Goal: Information Seeking & Learning: Find contact information

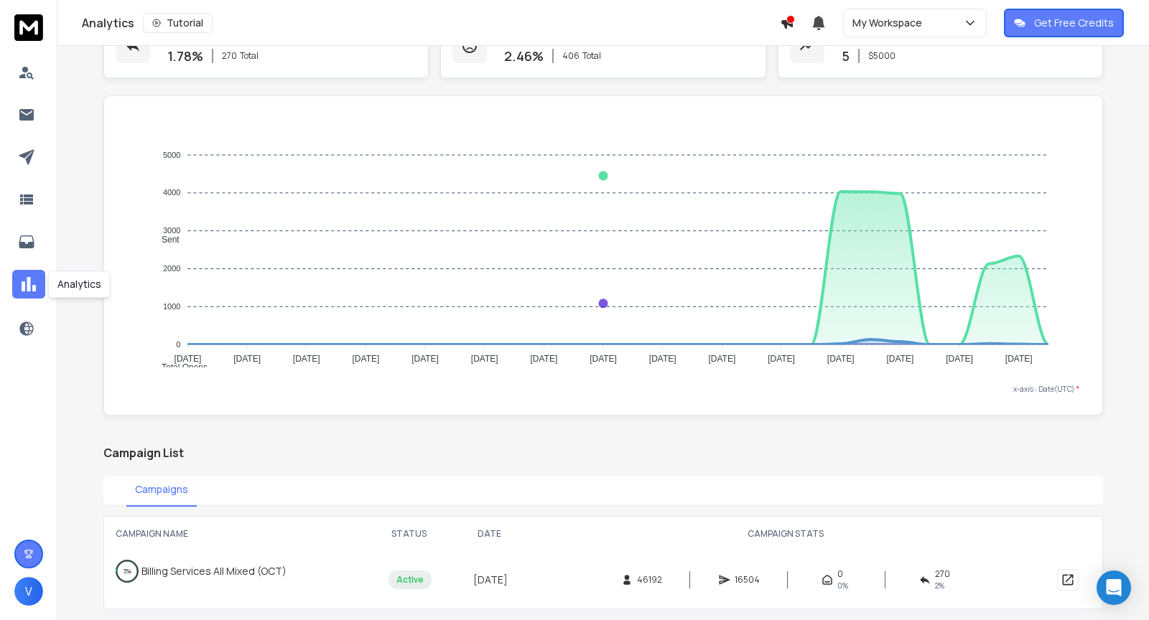
scroll to position [187, 0]
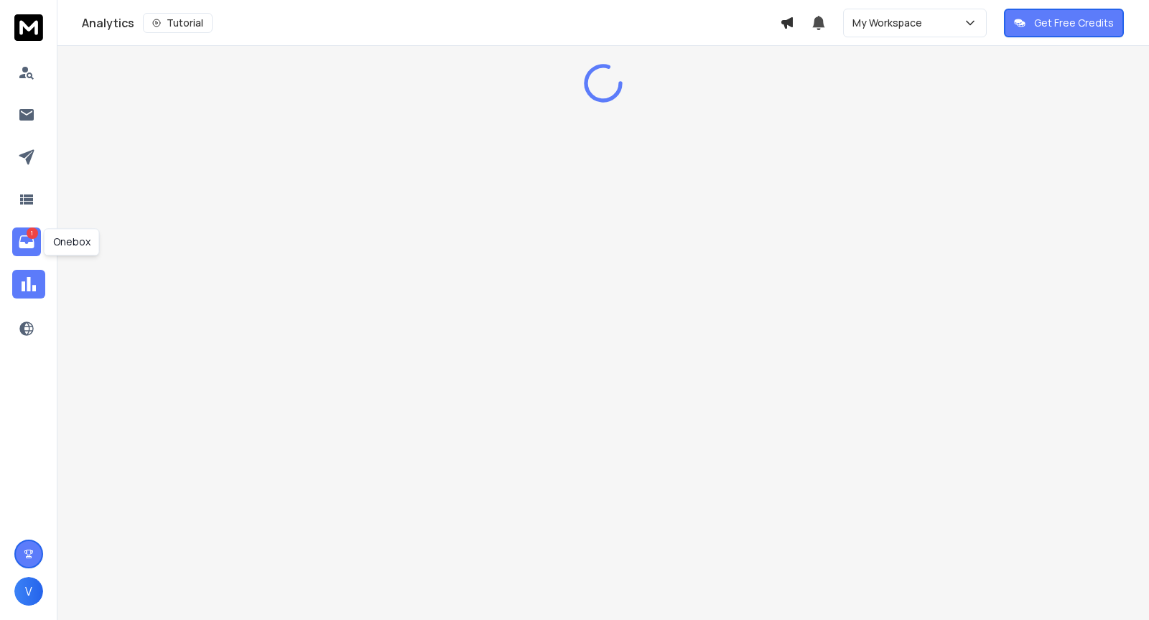
click at [34, 238] on p "1" at bounding box center [32, 233] width 11 height 11
click at [39, 587] on span "V" at bounding box center [28, 591] width 29 height 29
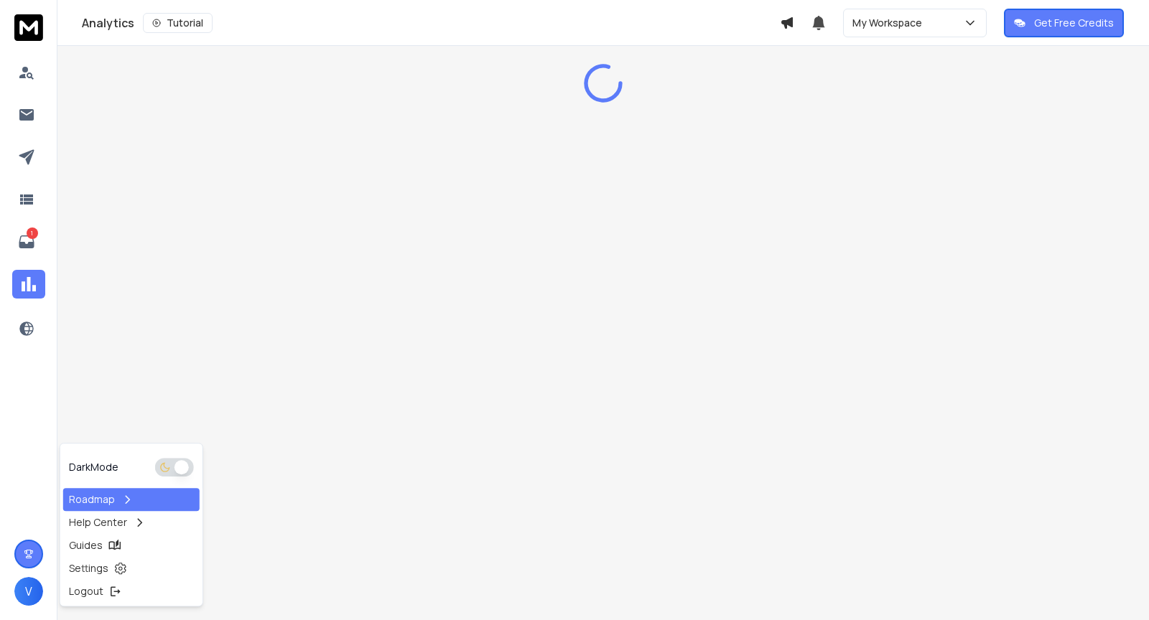
click at [34, 411] on div "1 V" at bounding box center [28, 310] width 57 height 620
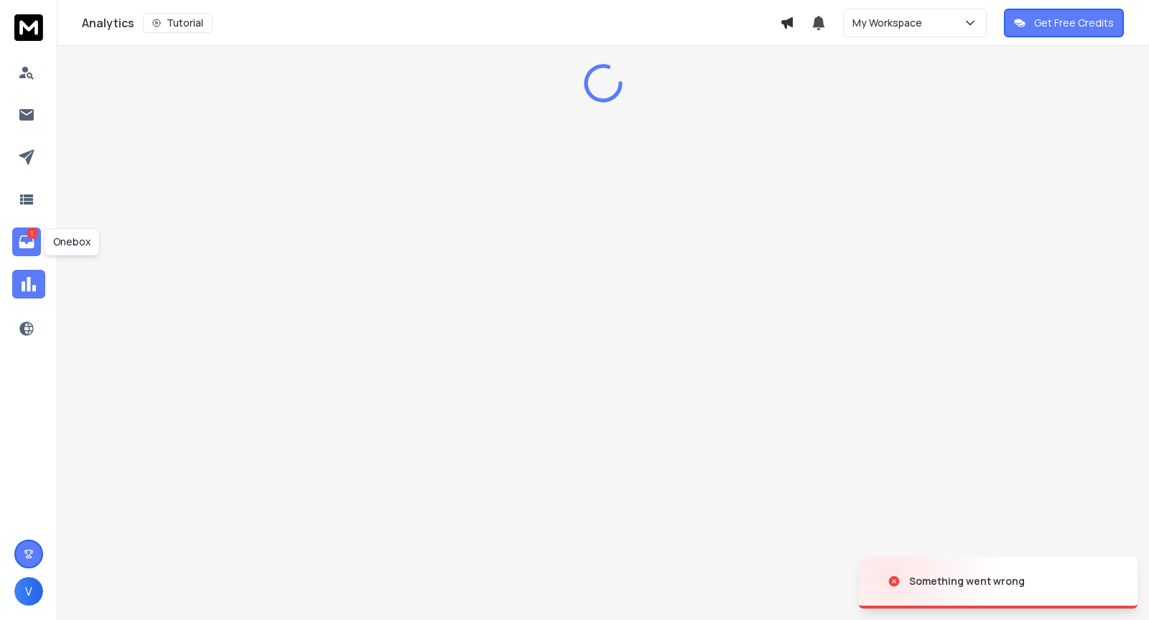
click at [23, 238] on icon at bounding box center [26, 241] width 17 height 17
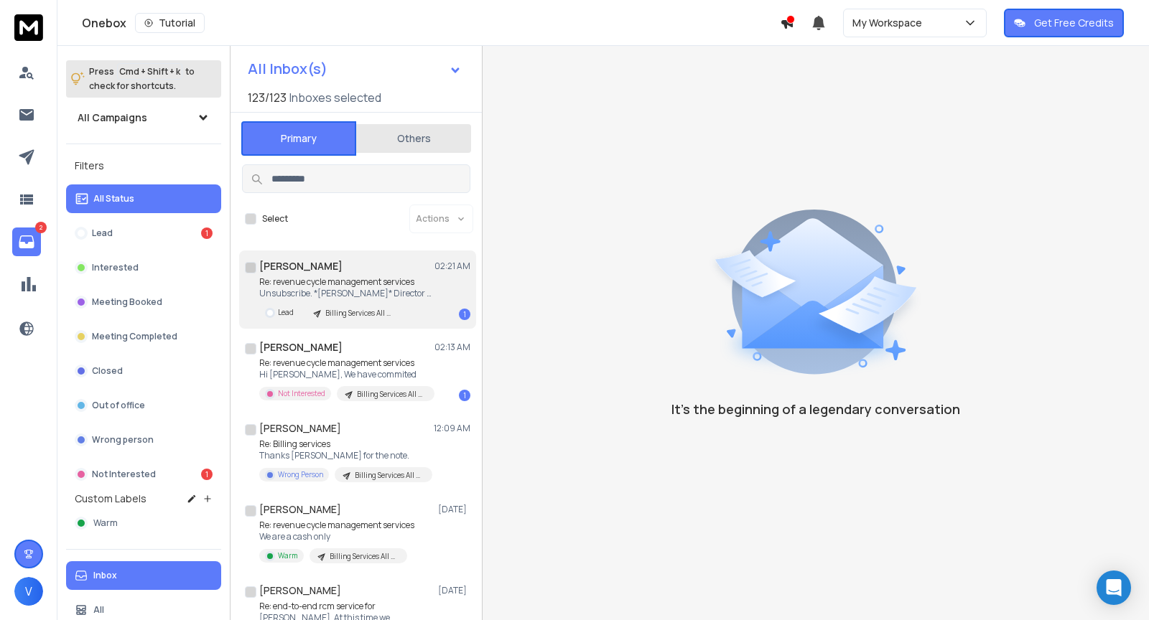
click at [340, 267] on div "Elizabeth Mathis 02:21 AM" at bounding box center [364, 266] width 211 height 14
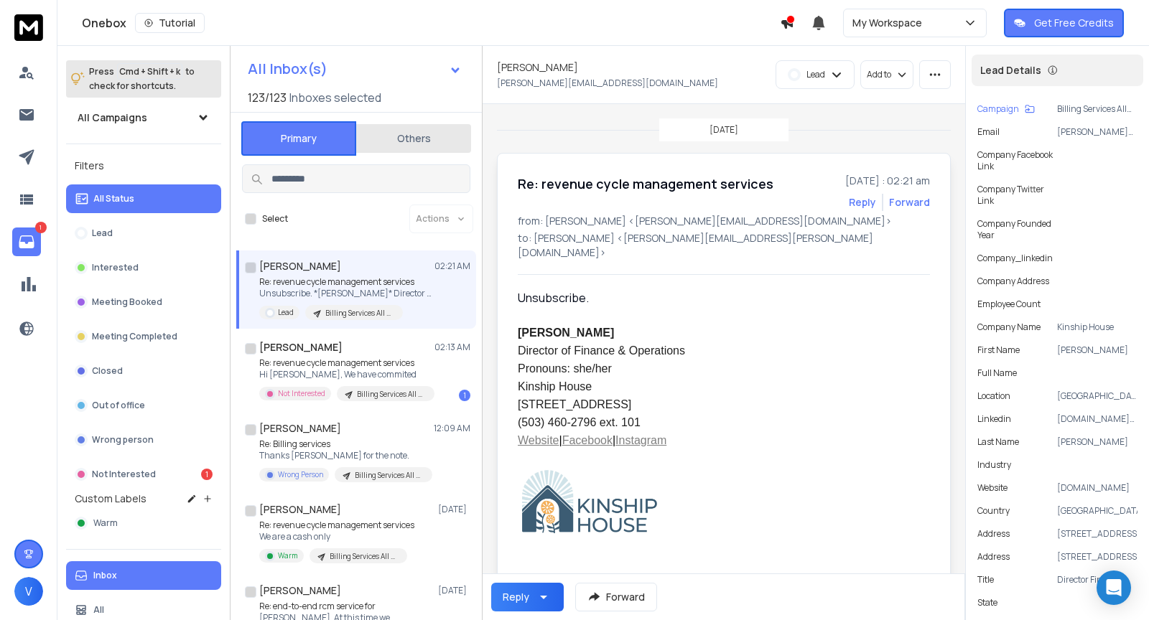
click at [823, 72] on p "Lead" at bounding box center [815, 74] width 19 height 11
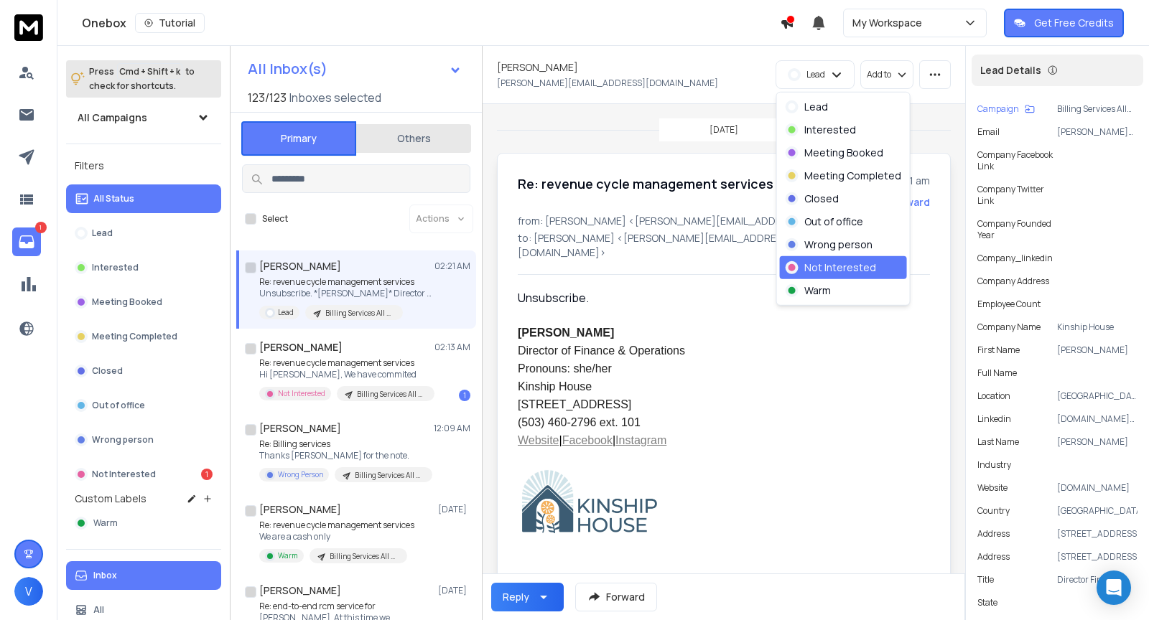
click at [821, 266] on p "Not Interested" at bounding box center [840, 268] width 72 height 14
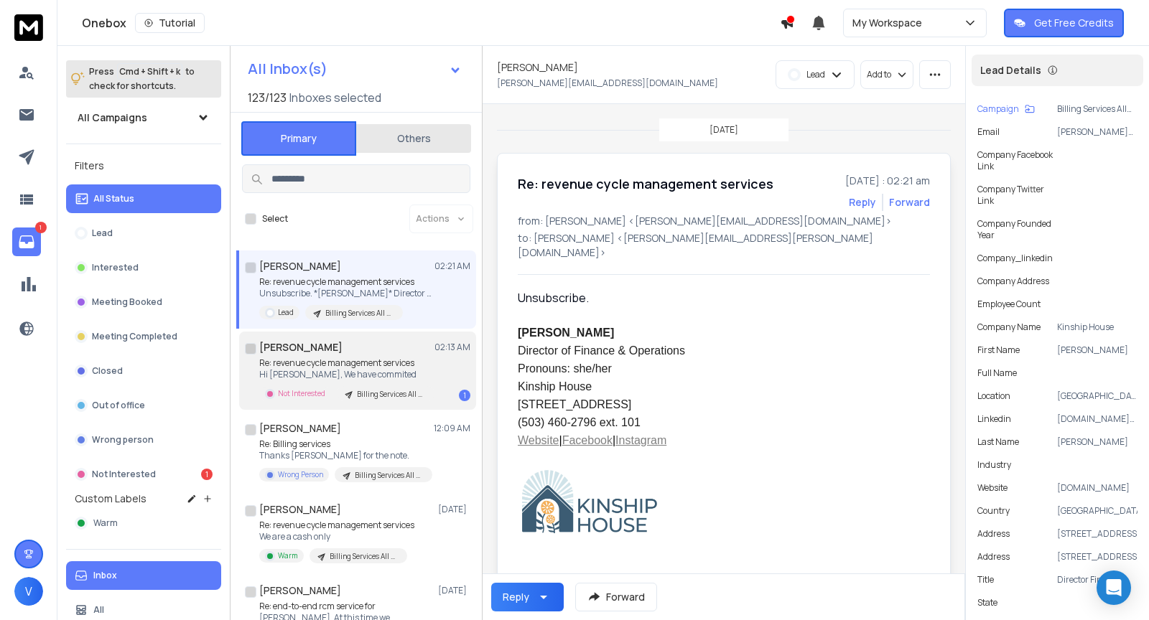
click at [340, 349] on div "Adam Williams 02:13 AM" at bounding box center [364, 347] width 211 height 14
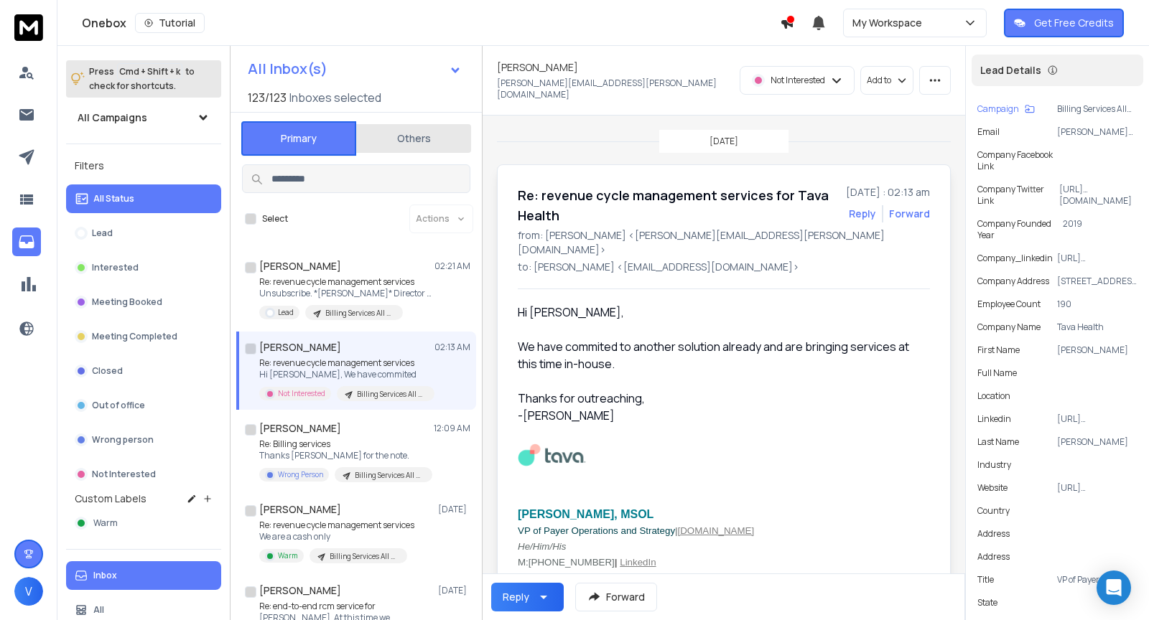
click at [820, 80] on div "Not Interested" at bounding box center [796, 80] width 113 height 27
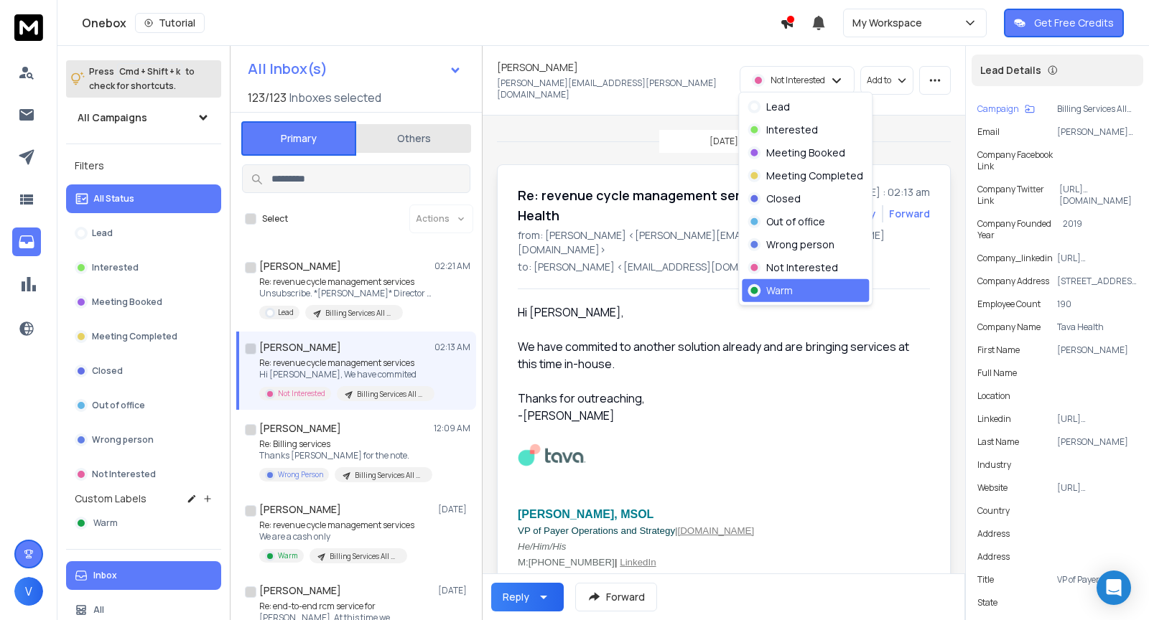
click at [799, 285] on div "Warm" at bounding box center [805, 290] width 127 height 23
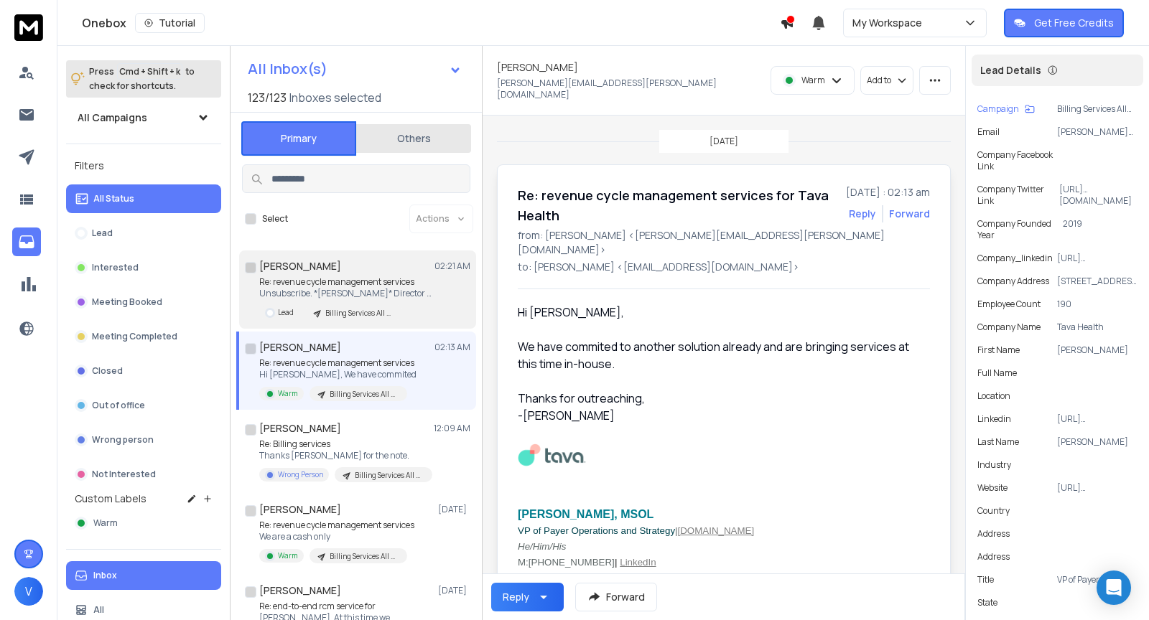
click at [372, 278] on p "Re: revenue cycle management services" at bounding box center [345, 281] width 172 height 11
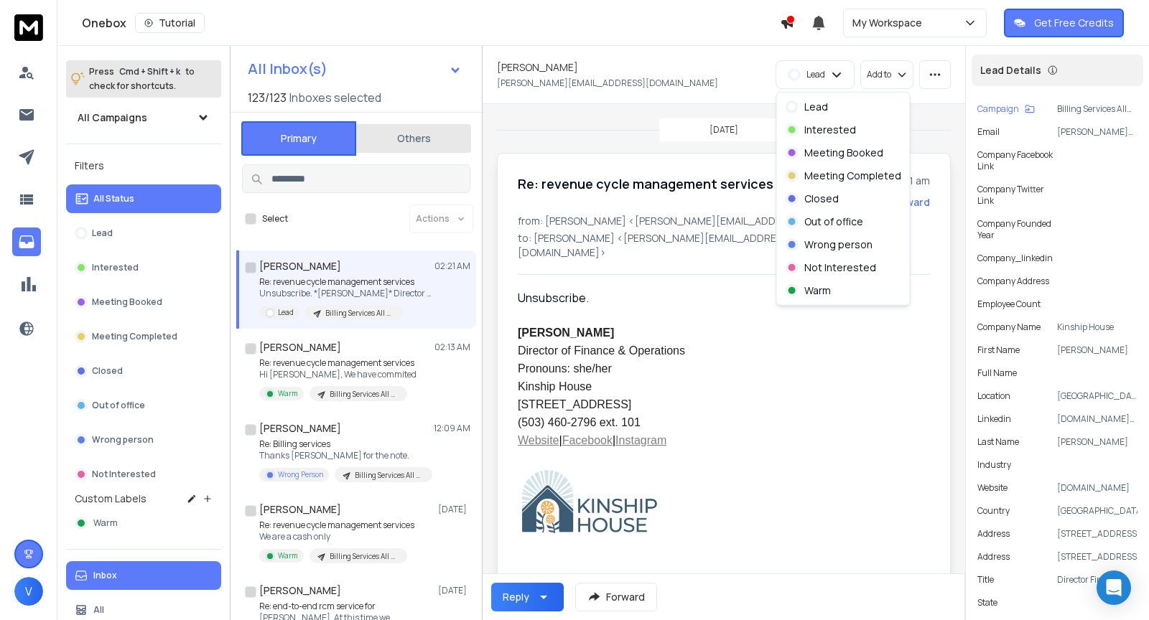
click at [824, 73] on p "Lead" at bounding box center [815, 74] width 19 height 11
click at [837, 275] on div "Not Interested" at bounding box center [843, 267] width 127 height 23
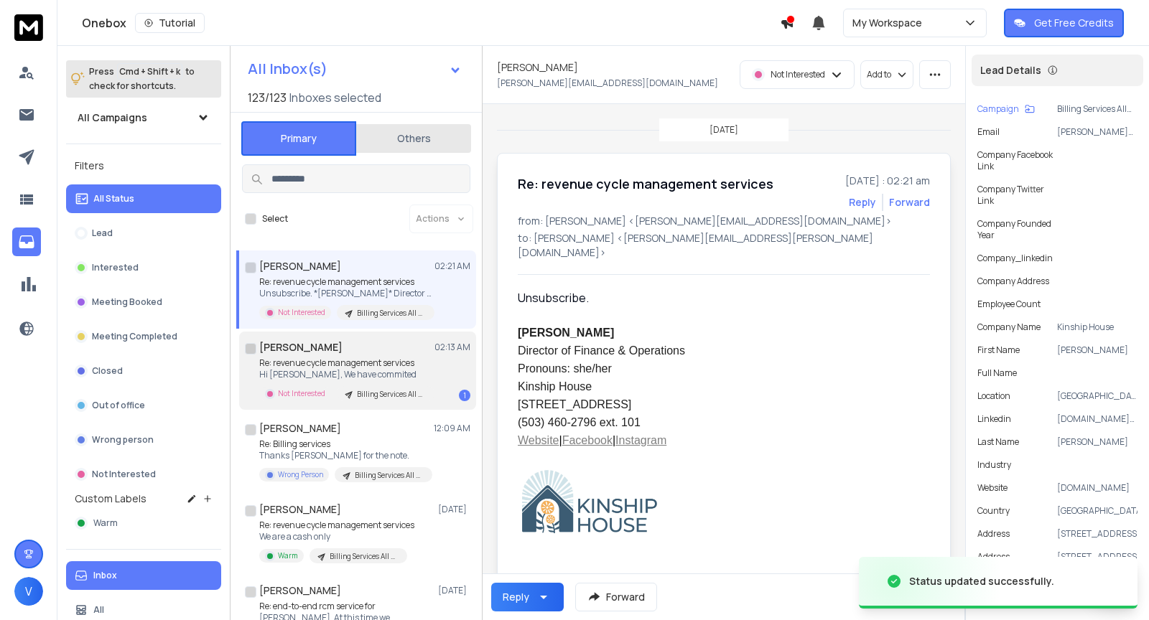
click at [333, 355] on div "Adam Williams 02:13 AM Re: revenue cycle management services Hi Maureen, We hav…" at bounding box center [364, 370] width 211 height 61
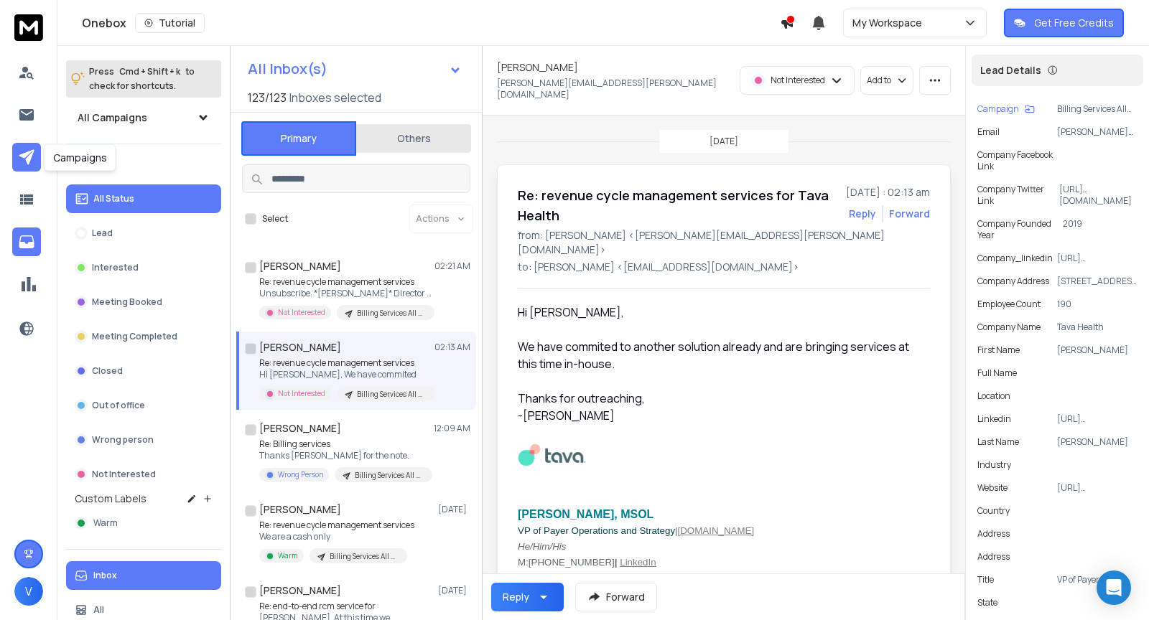
click at [28, 149] on icon at bounding box center [26, 157] width 17 height 17
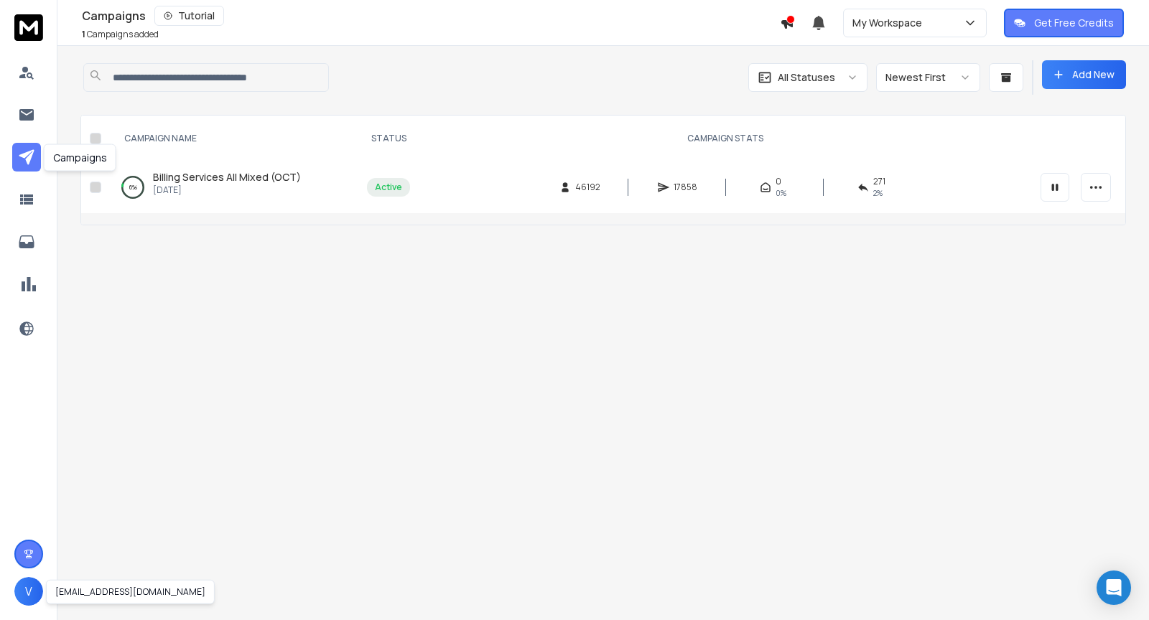
click at [31, 592] on span "V" at bounding box center [28, 591] width 29 height 29
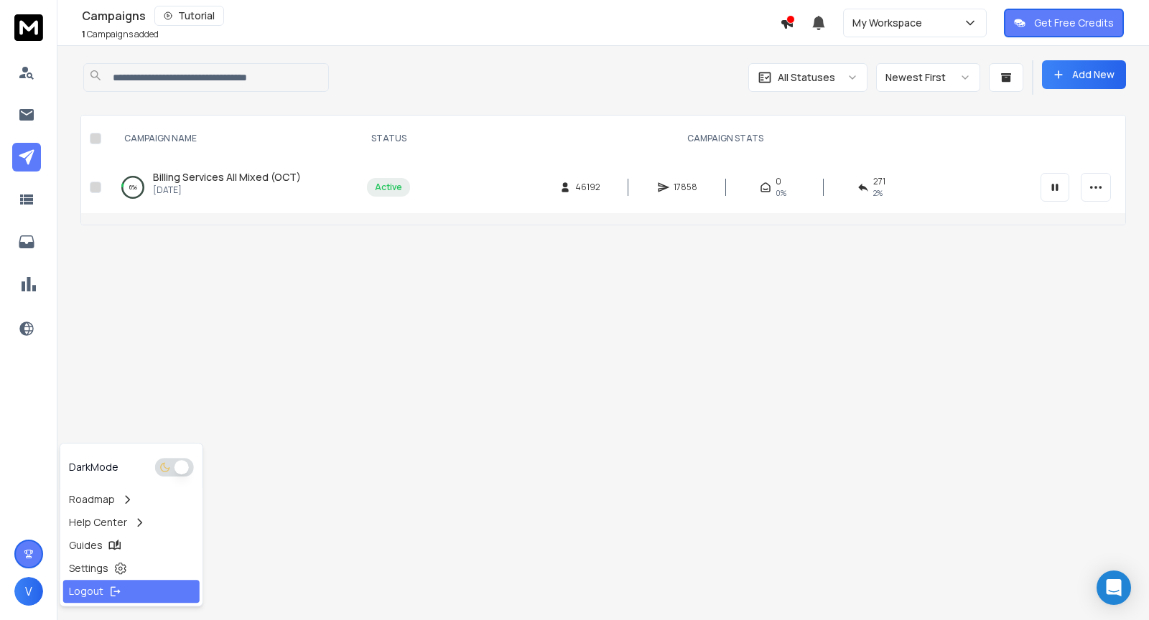
click at [111, 592] on icon at bounding box center [115, 591] width 13 height 13
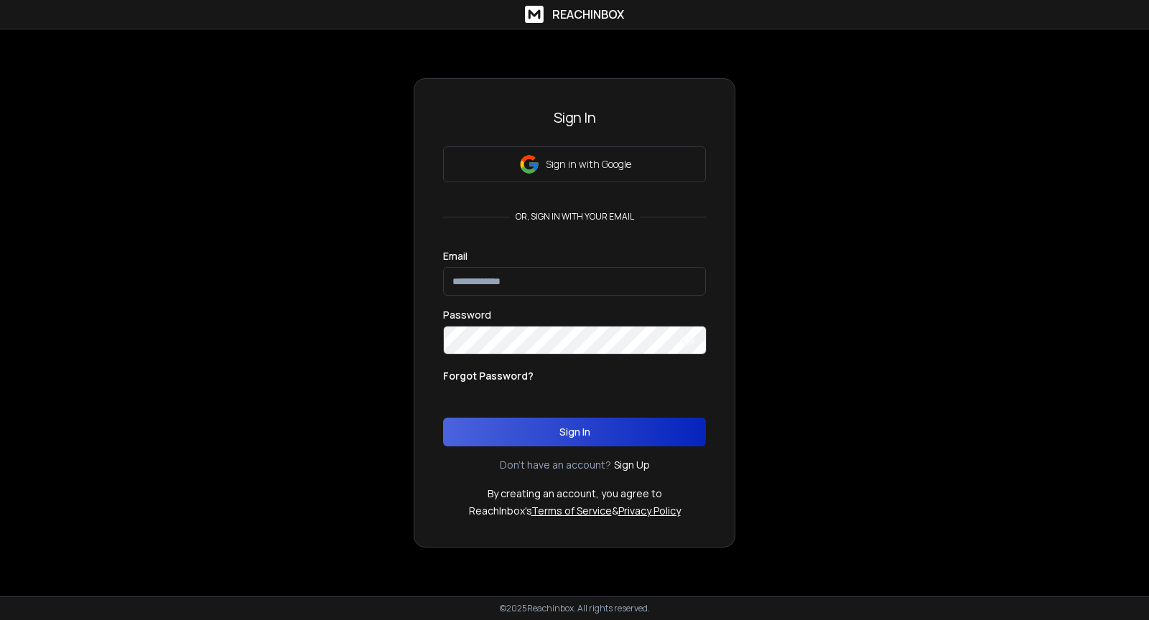
click at [526, 291] on input "email" at bounding box center [574, 281] width 263 height 29
type input "**********"
click at [580, 439] on button "Sign In" at bounding box center [574, 432] width 263 height 29
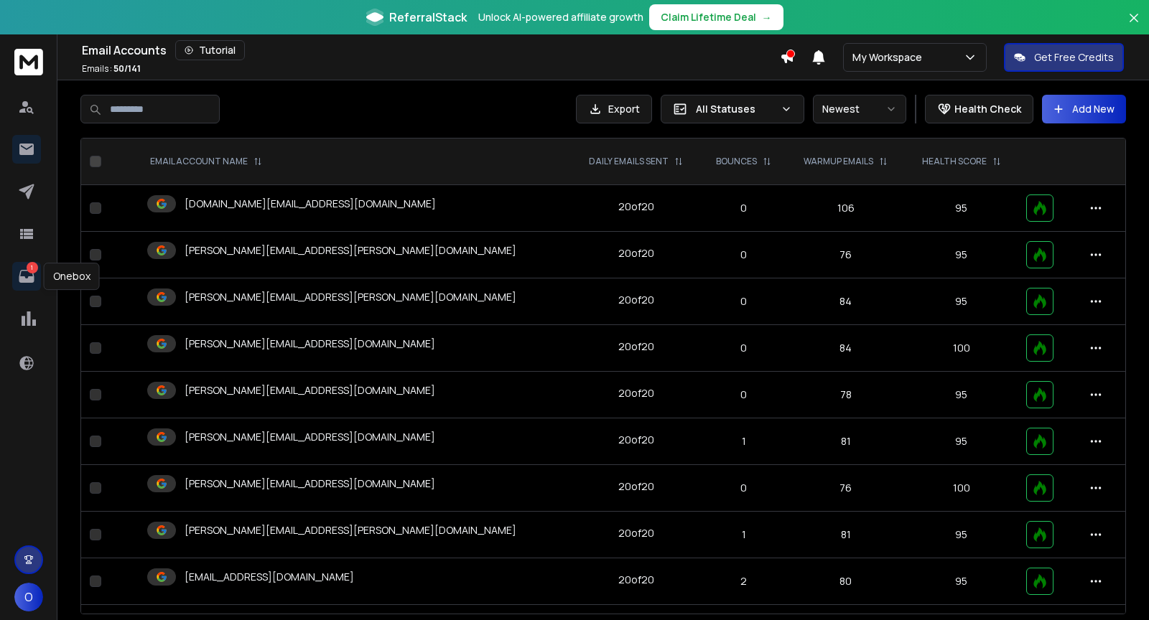
click at [32, 276] on icon at bounding box center [26, 276] width 17 height 17
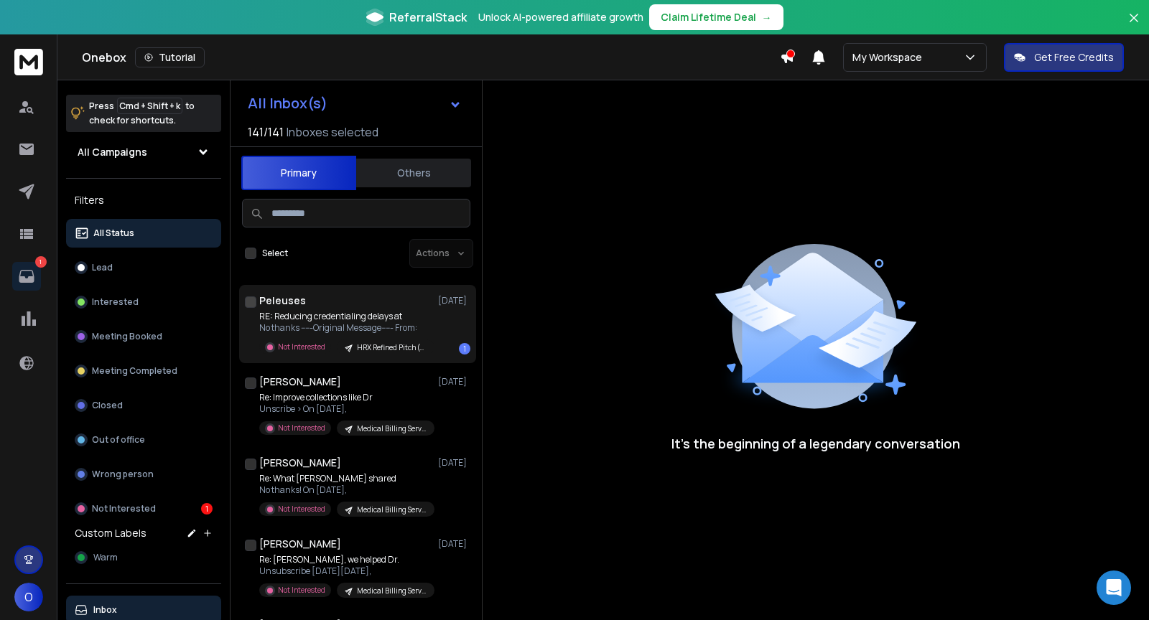
click at [383, 307] on div "Peleuses 14 Oct" at bounding box center [364, 301] width 211 height 14
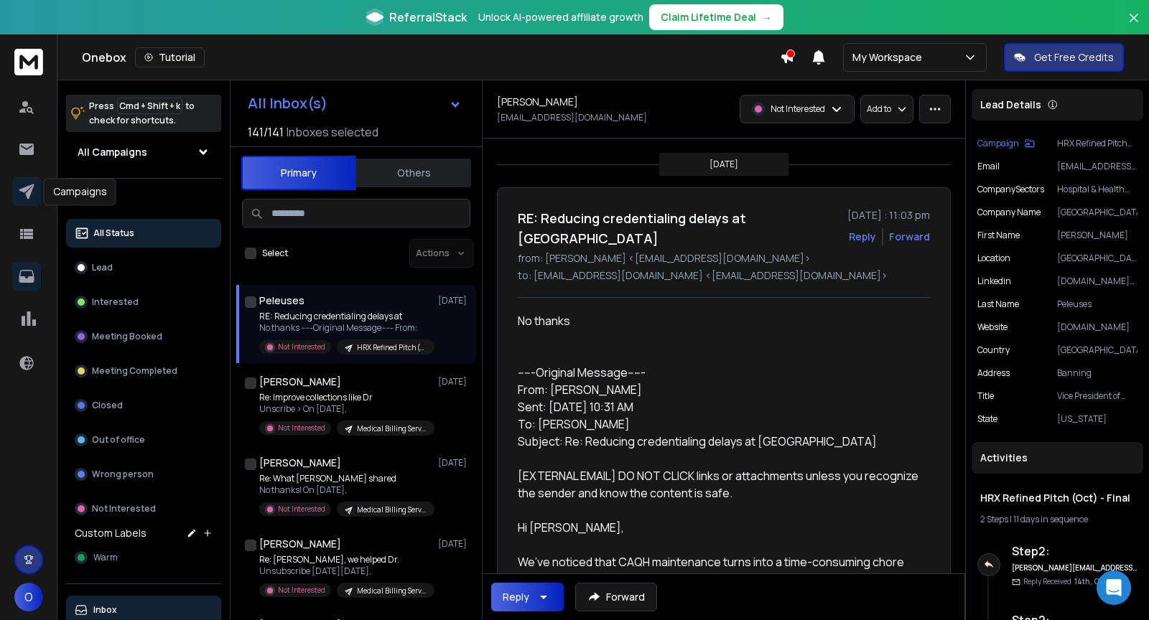
click at [30, 183] on icon at bounding box center [26, 191] width 17 height 17
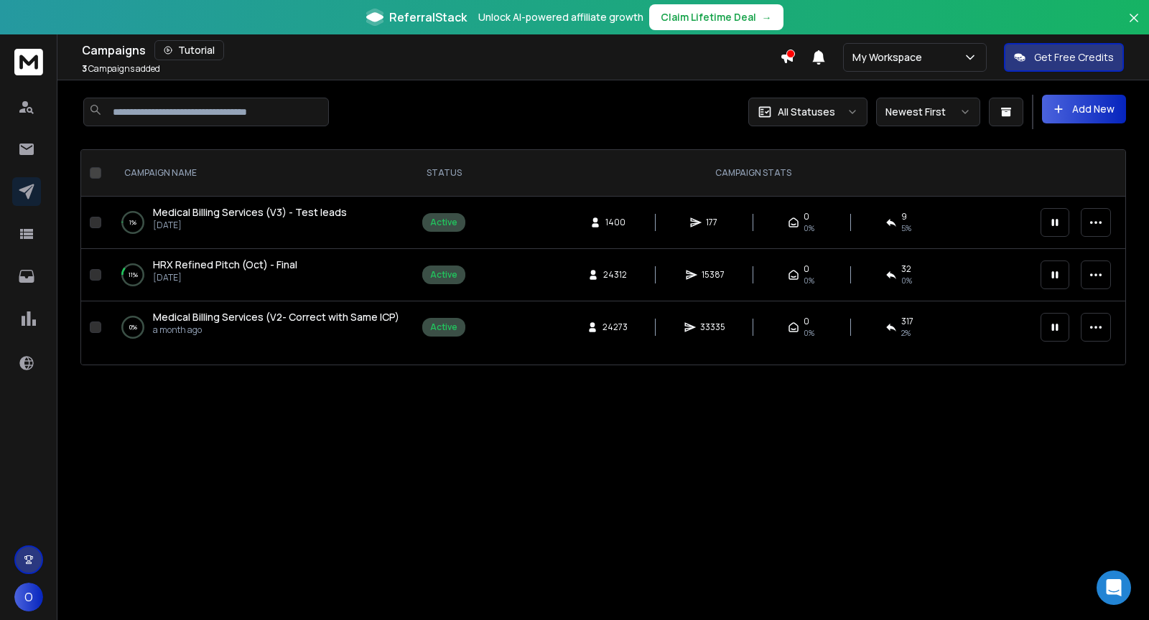
click at [318, 320] on span "Medical Billing Services (V2- Correct with Same ICP)" at bounding box center [276, 317] width 246 height 14
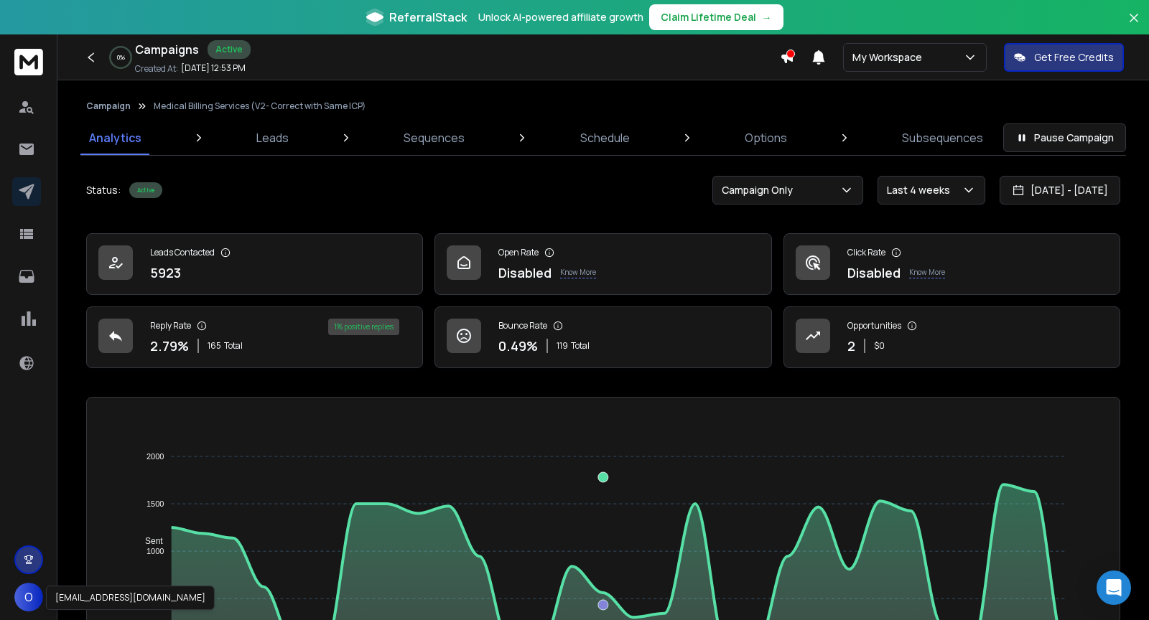
click at [20, 598] on span "O" at bounding box center [28, 597] width 29 height 29
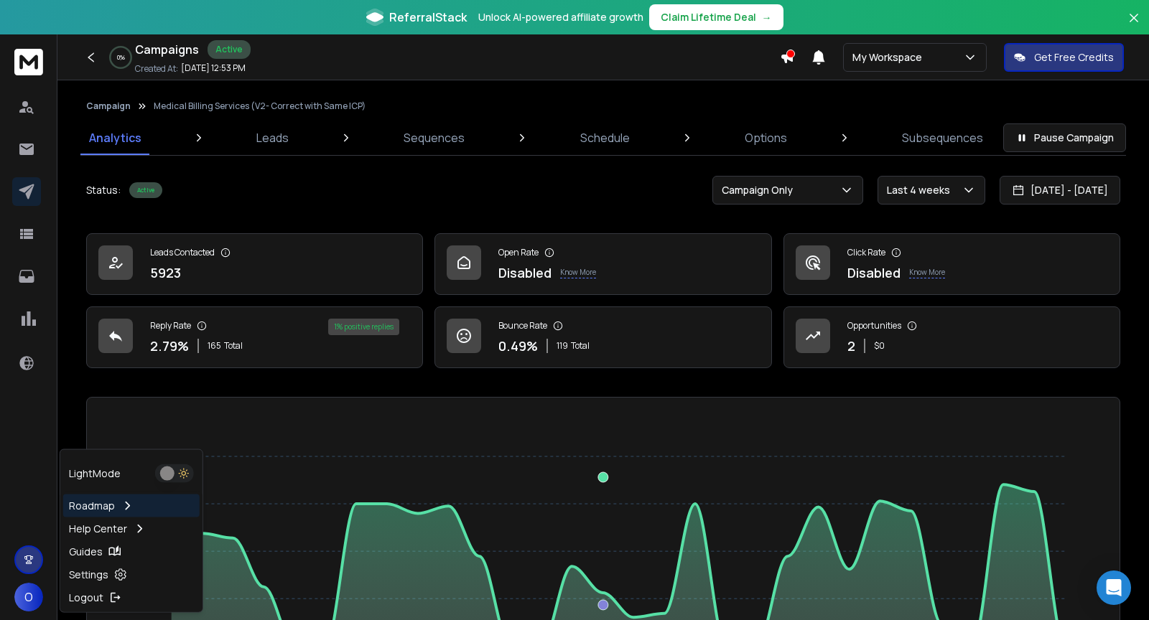
click at [167, 477] on button "button" at bounding box center [174, 474] width 39 height 19
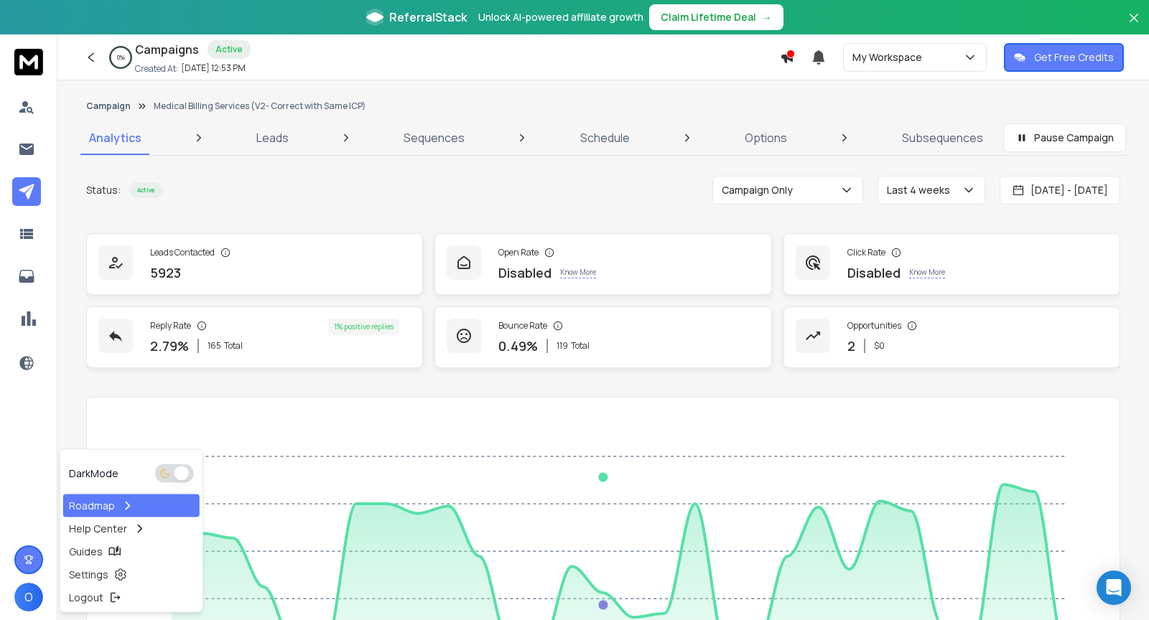
click at [15, 441] on div "O" at bounding box center [28, 330] width 57 height 592
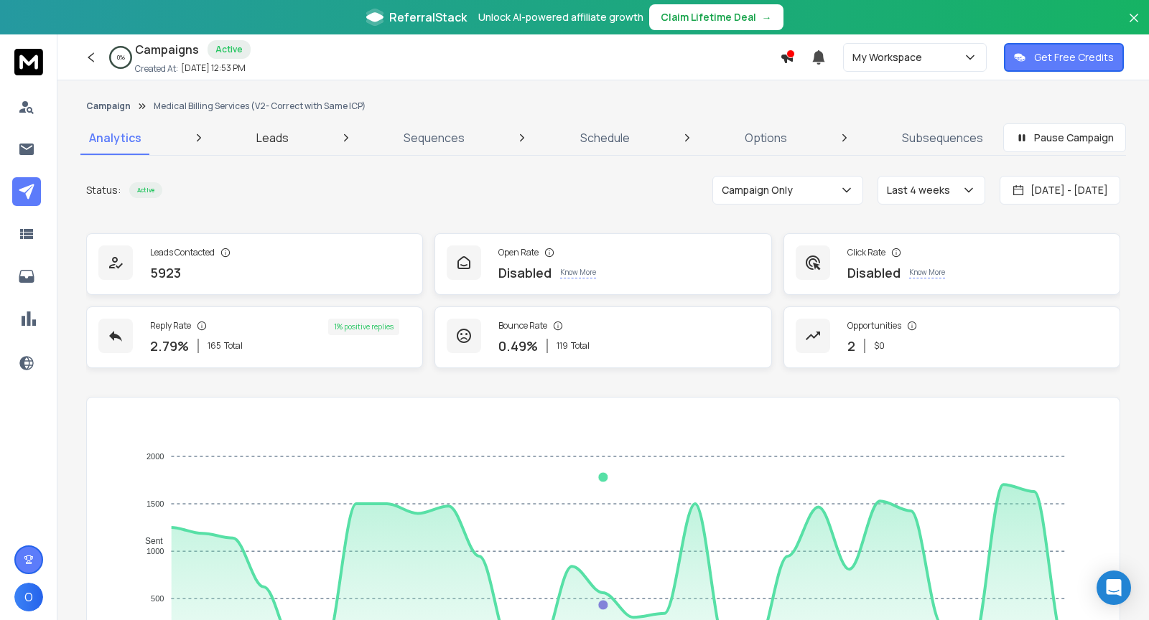
click at [279, 139] on p "Leads" at bounding box center [272, 137] width 32 height 17
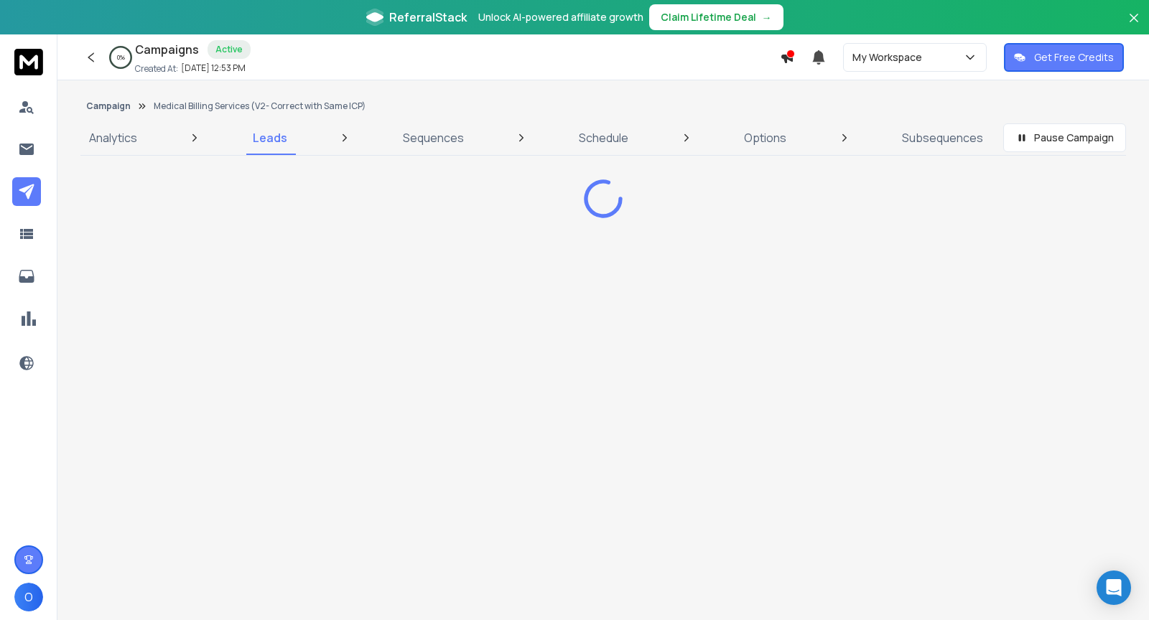
click at [1134, 21] on icon "Close banner" at bounding box center [1133, 17] width 13 height 13
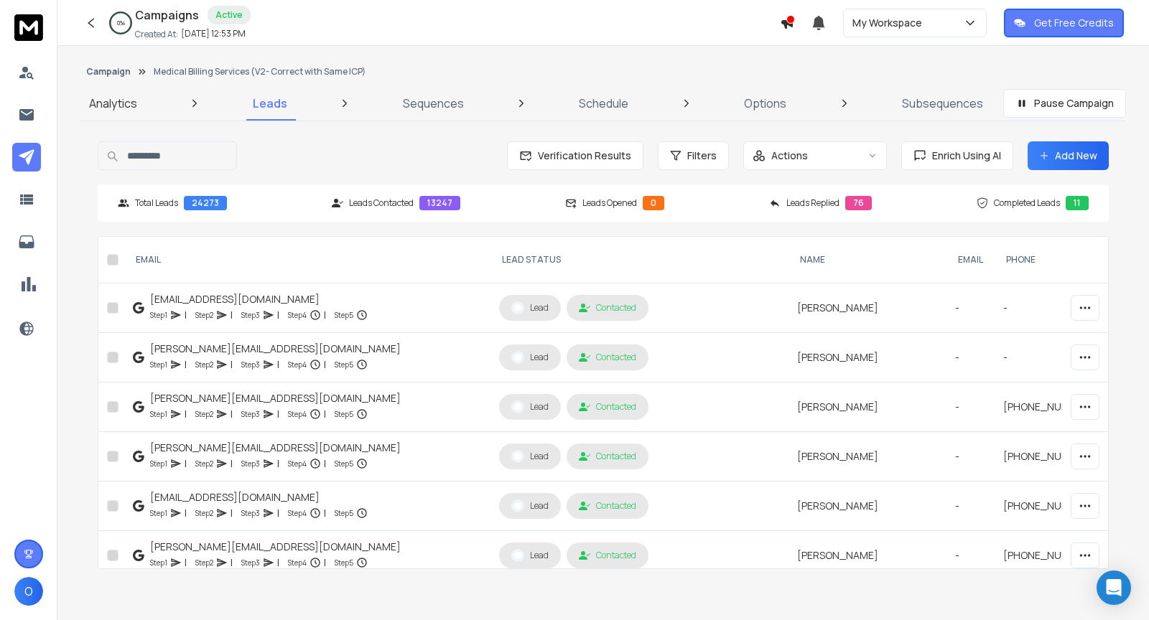
click at [131, 106] on p "Analytics" at bounding box center [113, 103] width 48 height 17
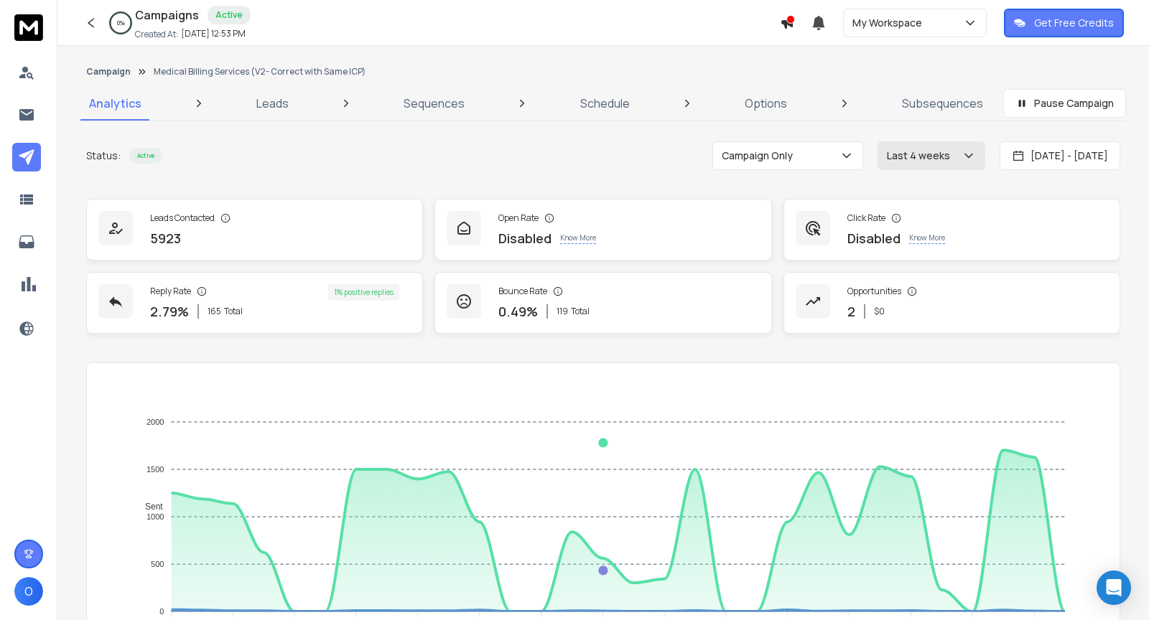
click at [878, 165] on button "Last 4 weeks" at bounding box center [932, 155] width 108 height 29
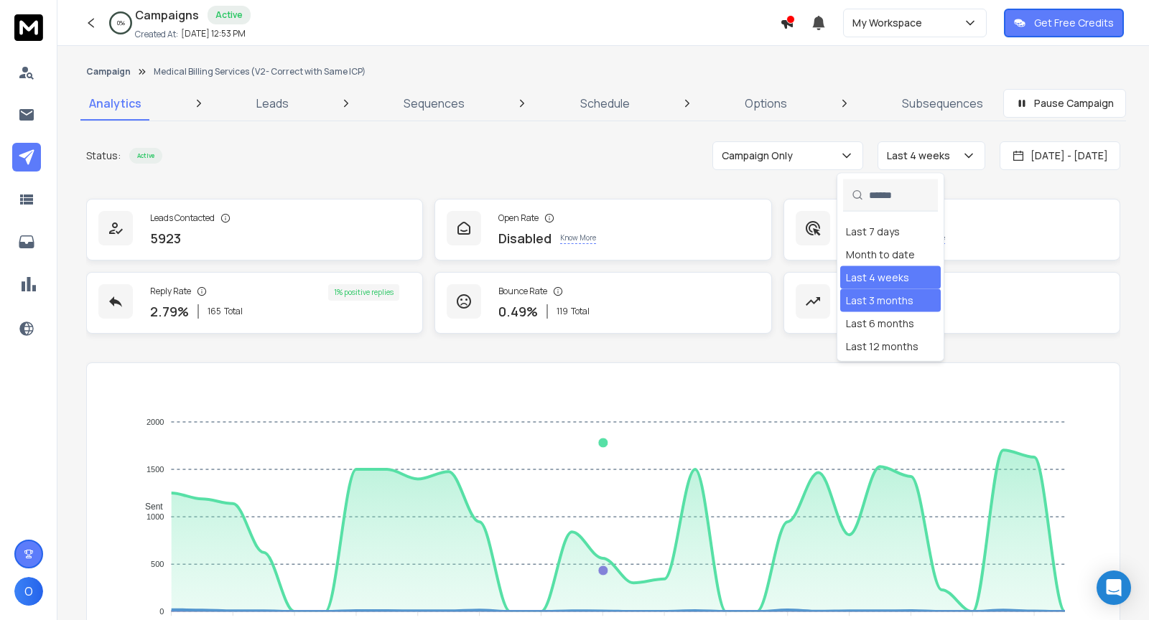
click at [899, 309] on div "Last 3 months" at bounding box center [890, 300] width 101 height 23
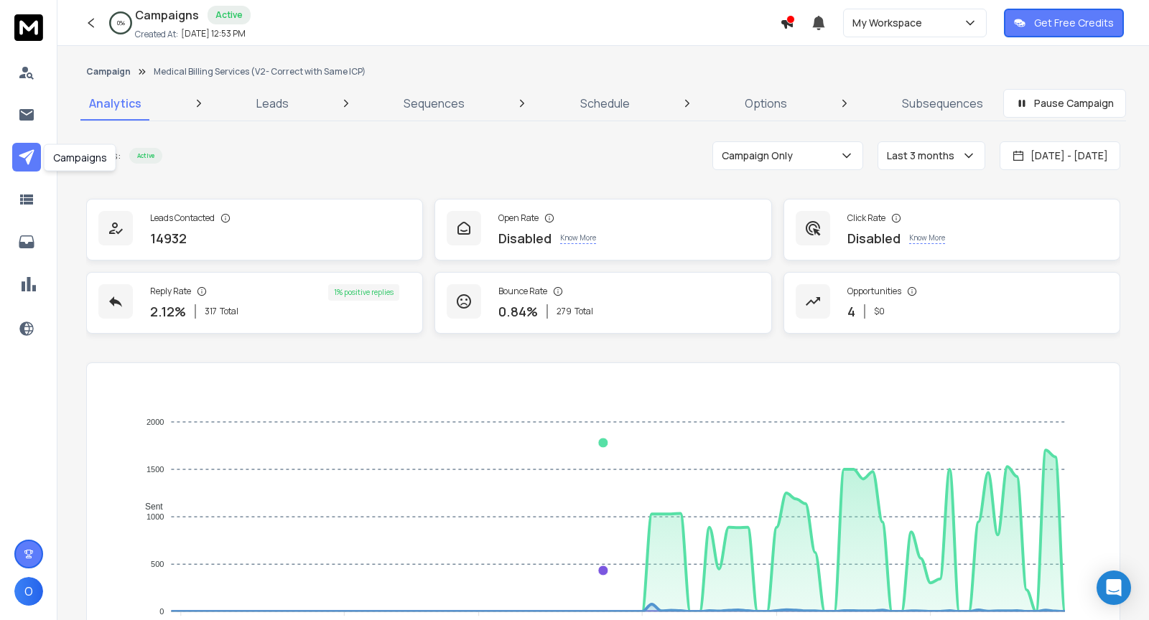
click at [29, 150] on icon at bounding box center [26, 157] width 17 height 17
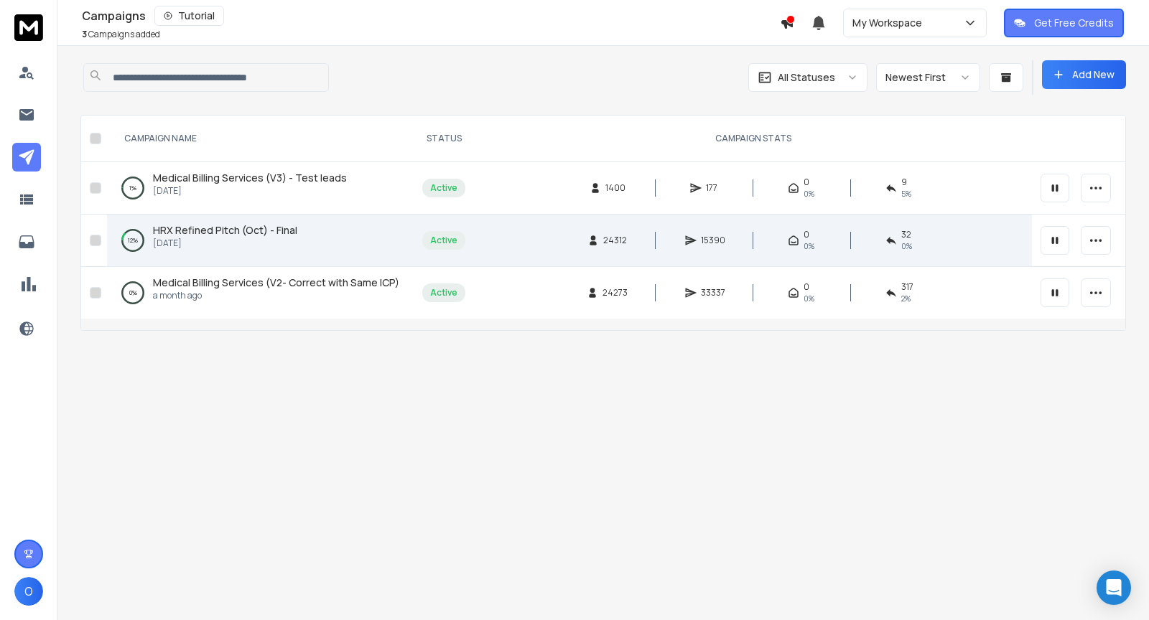
click at [274, 238] on p "12 days ago" at bounding box center [225, 243] width 144 height 11
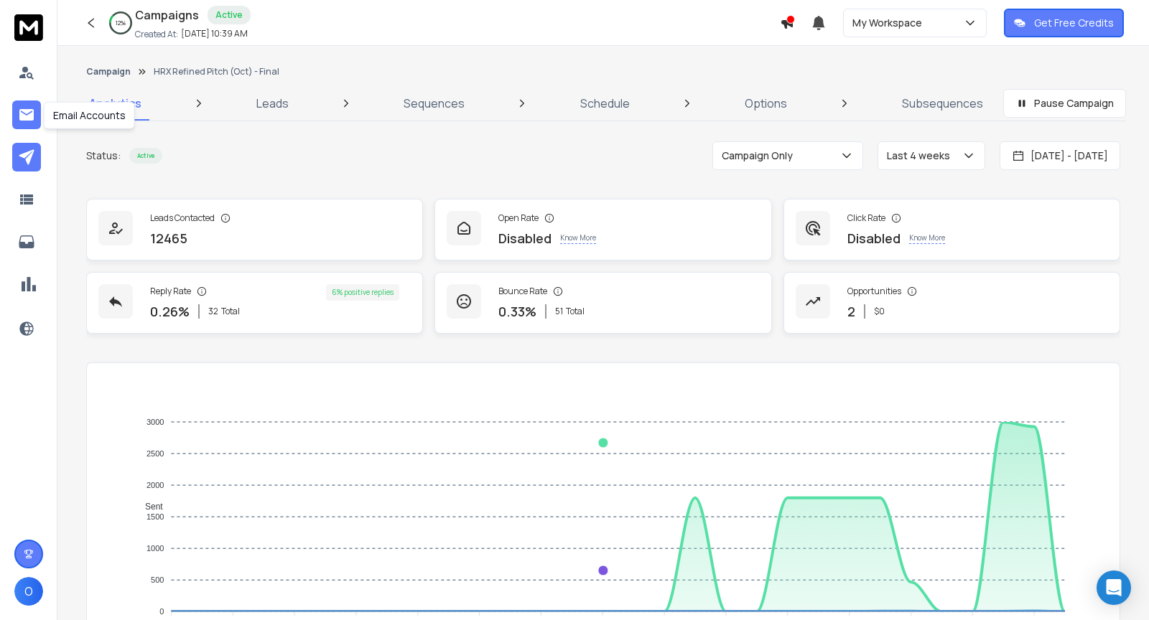
click at [25, 121] on icon at bounding box center [26, 114] width 17 height 17
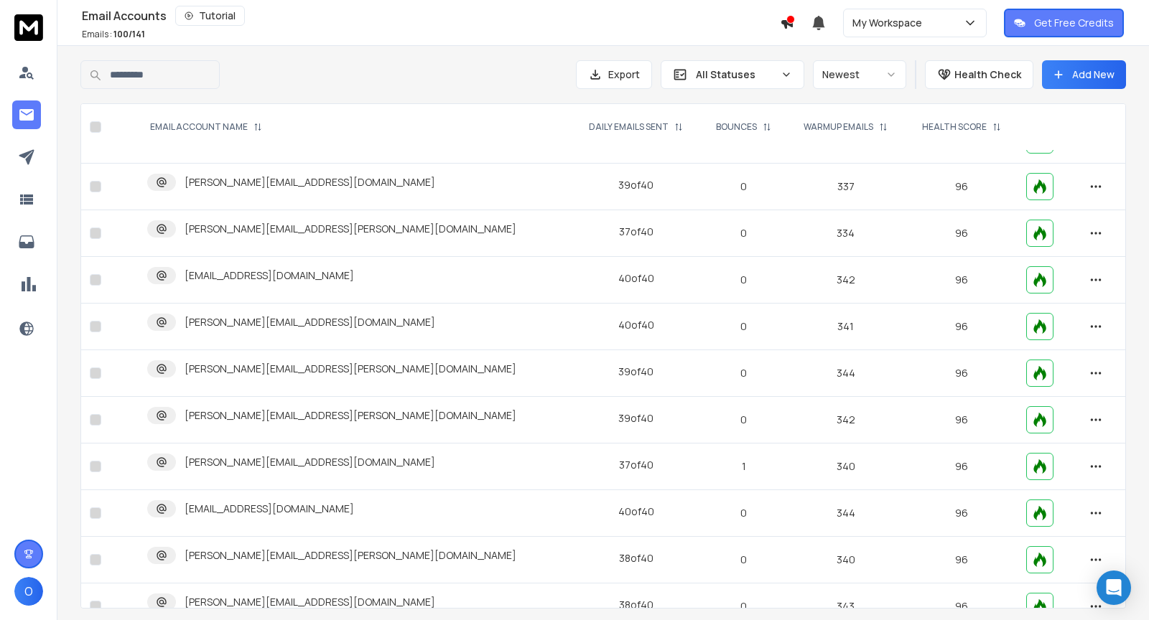
scroll to position [4485, 0]
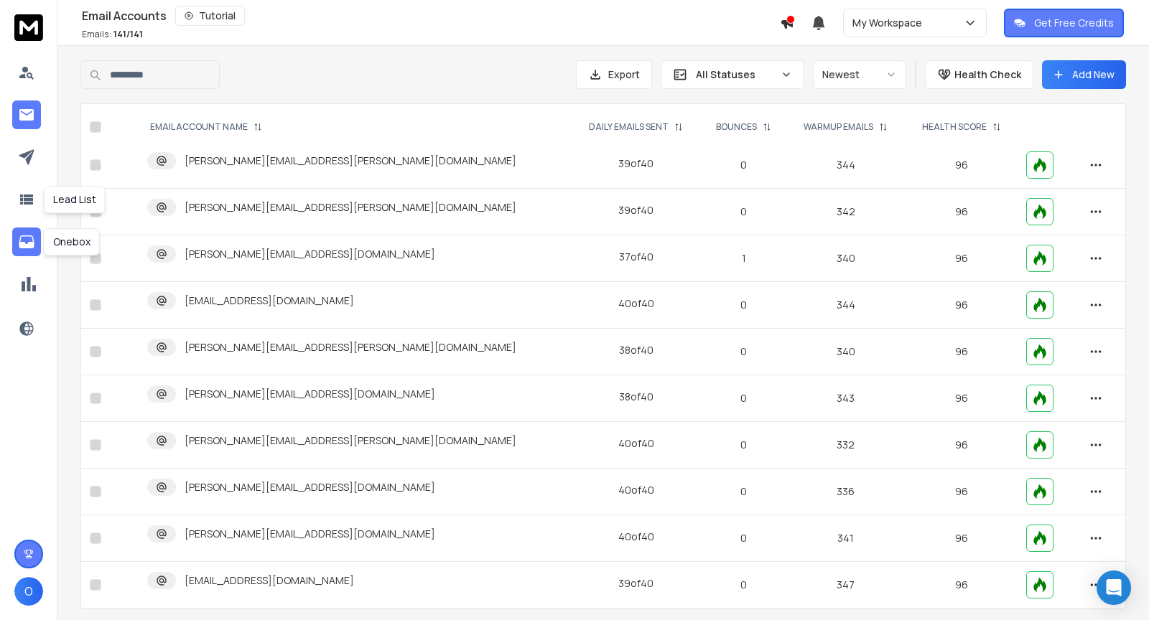
click at [24, 235] on icon at bounding box center [26, 241] width 17 height 17
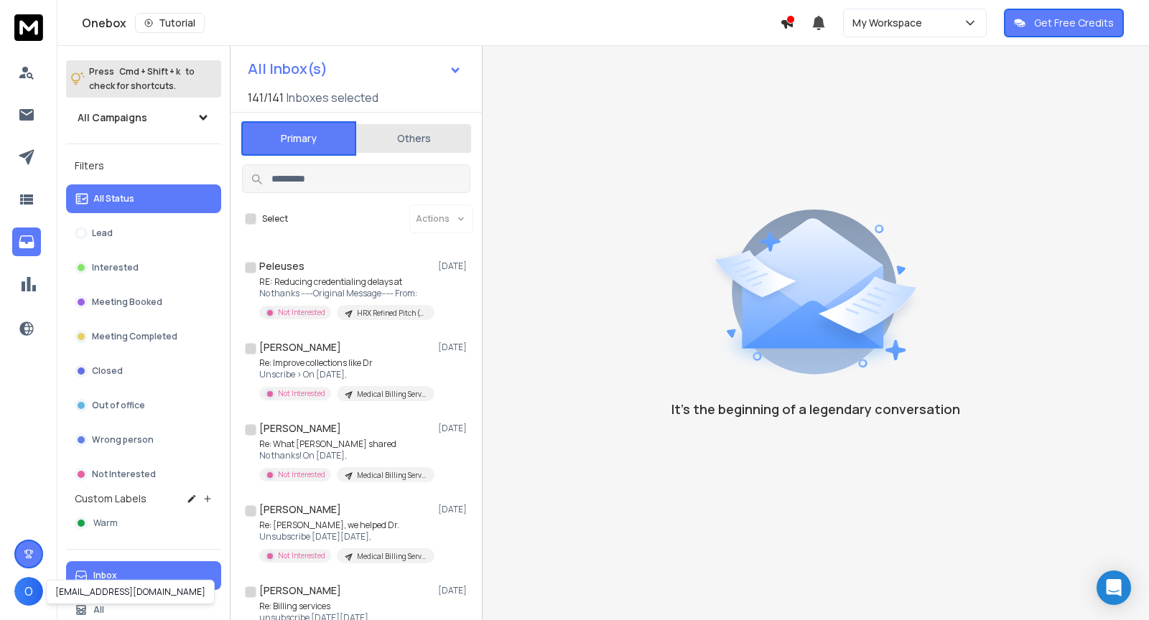
click at [32, 590] on span "O" at bounding box center [28, 591] width 29 height 29
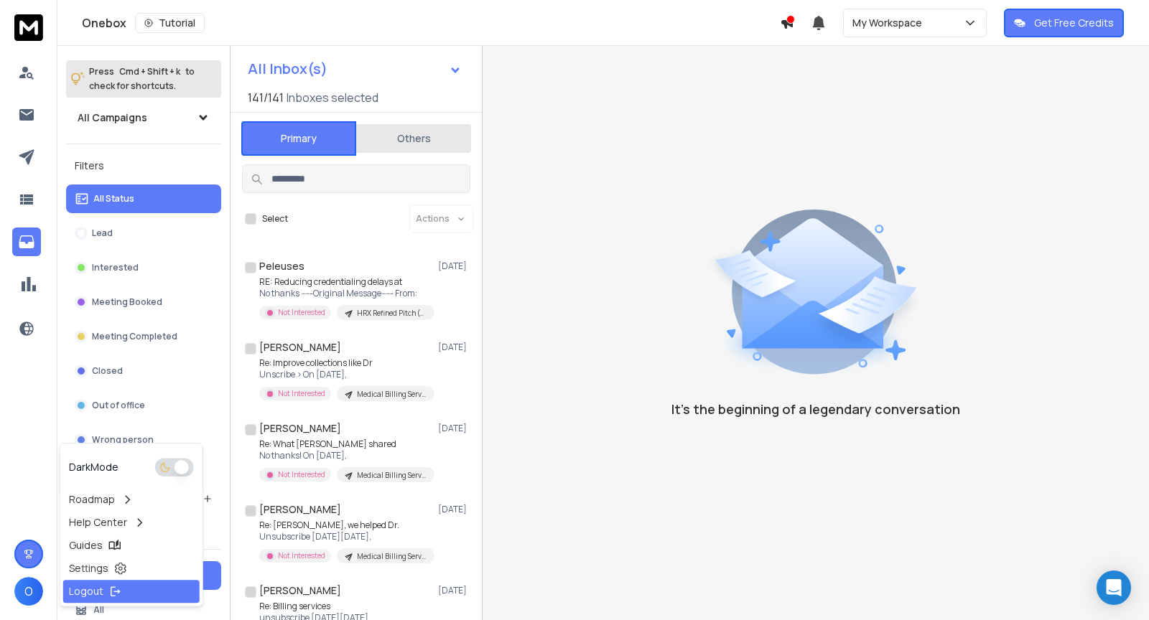
click at [103, 590] on div "Logout" at bounding box center [131, 591] width 136 height 23
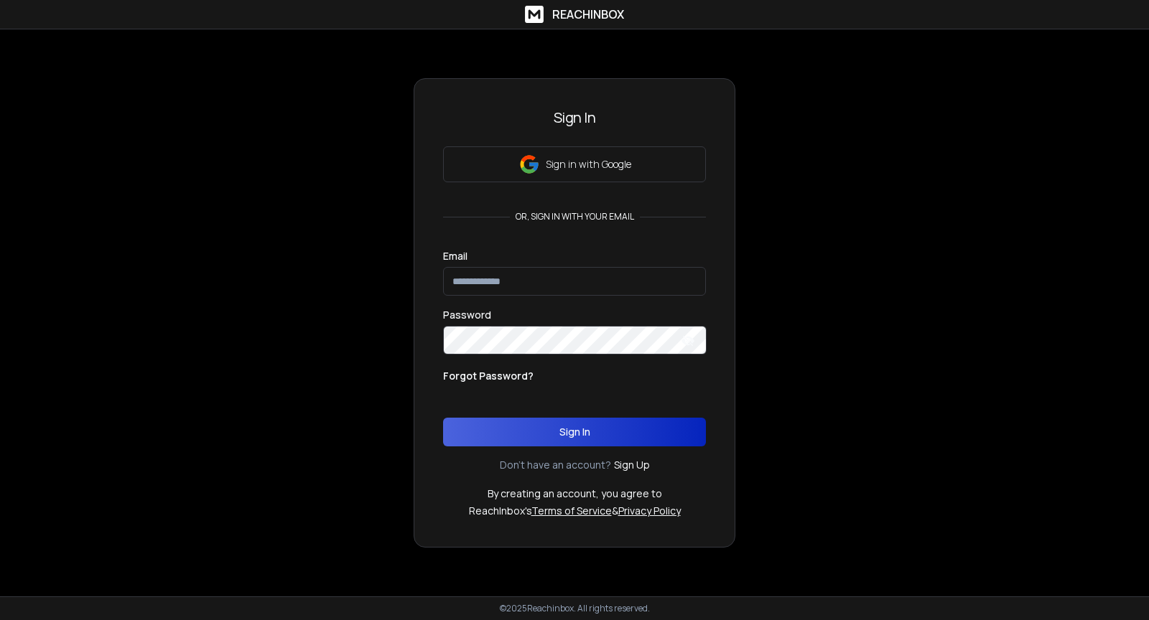
click at [550, 355] on form "Email Password Forgot Password? Sign In Sign Up" at bounding box center [574, 348] width 263 height 195
type input "**********"
click at [605, 437] on button "Sign In" at bounding box center [574, 432] width 263 height 29
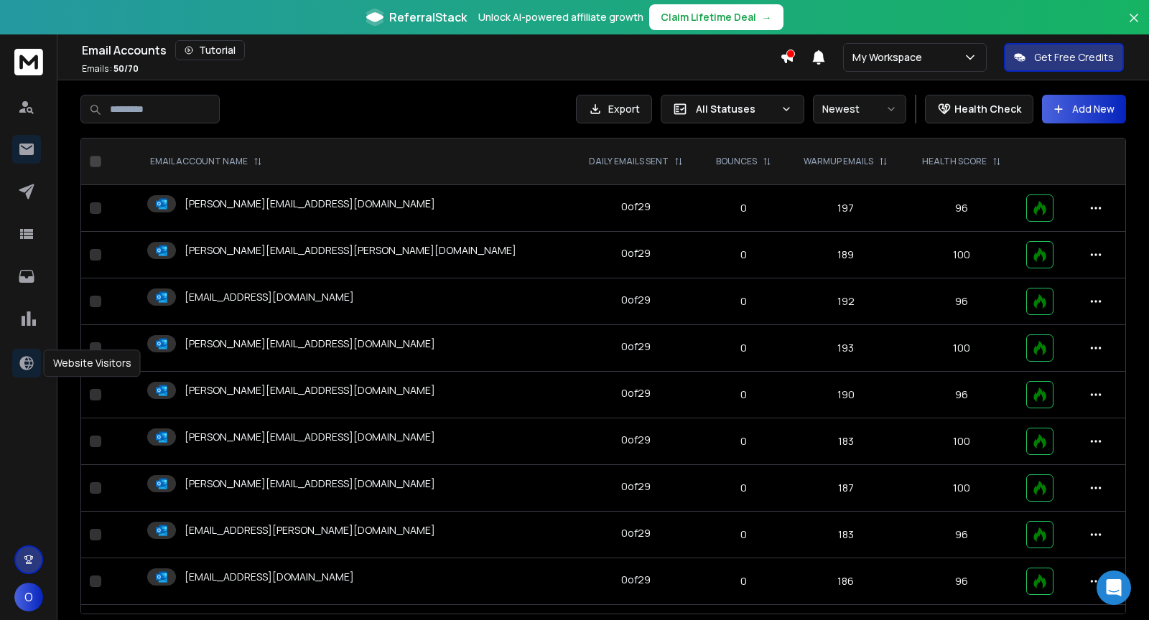
click at [27, 365] on icon at bounding box center [26, 363] width 14 height 14
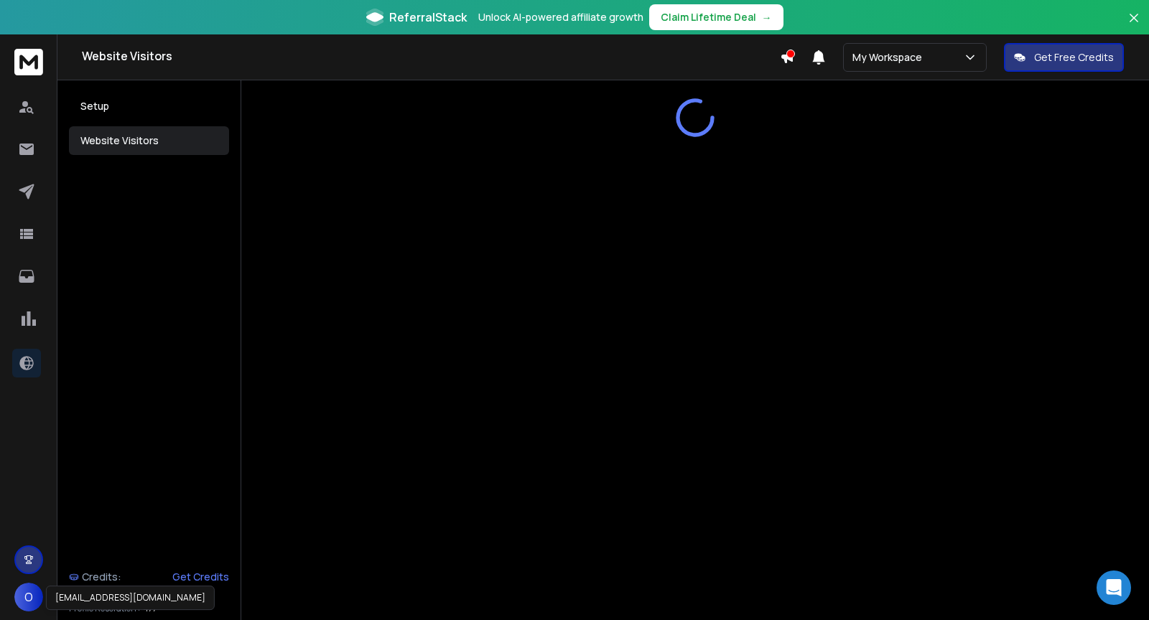
click at [31, 596] on span "O" at bounding box center [28, 597] width 29 height 29
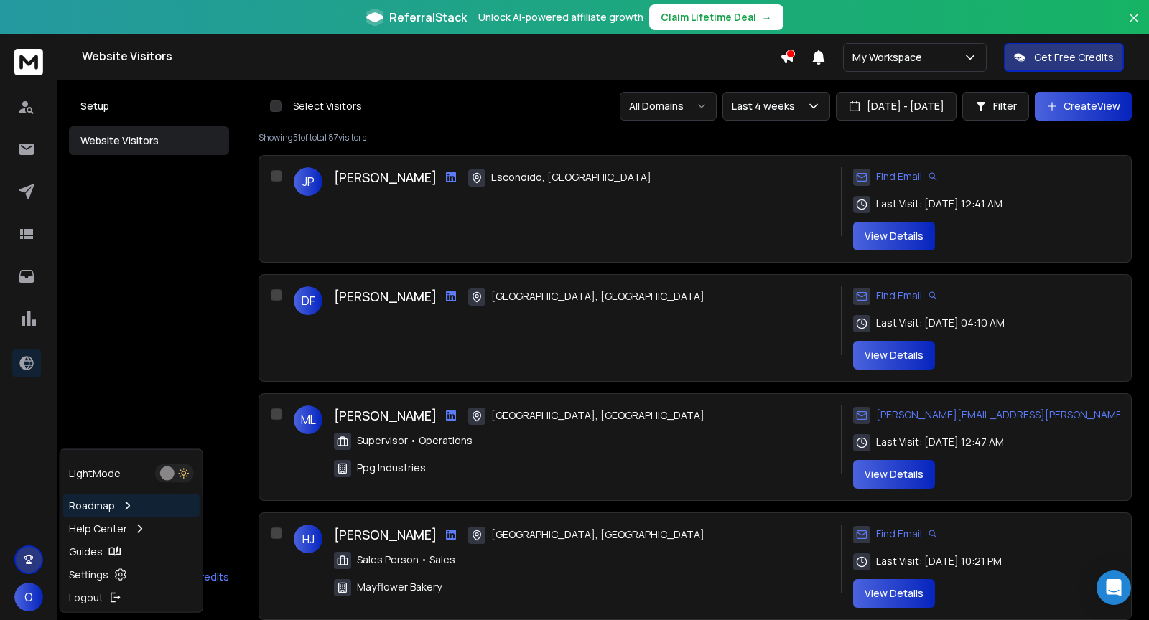
click at [167, 479] on button "button" at bounding box center [174, 474] width 39 height 19
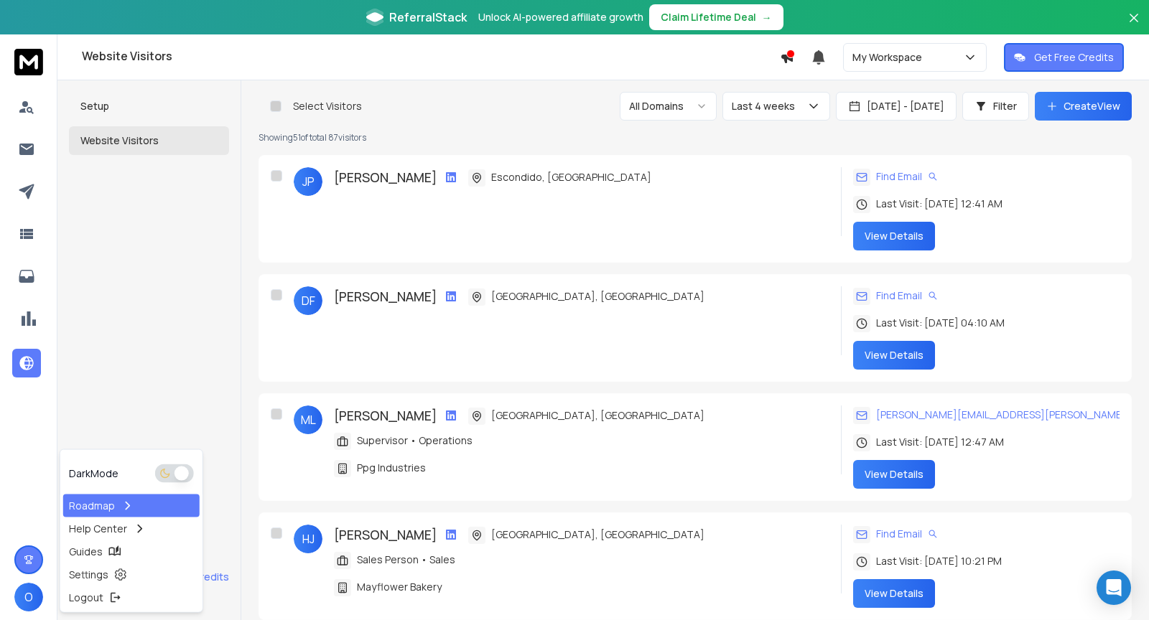
click at [156, 300] on div "Setup Website Visitors Credits: Get Credits Email Resolution: 235 Profile Resol…" at bounding box center [148, 353] width 183 height 546
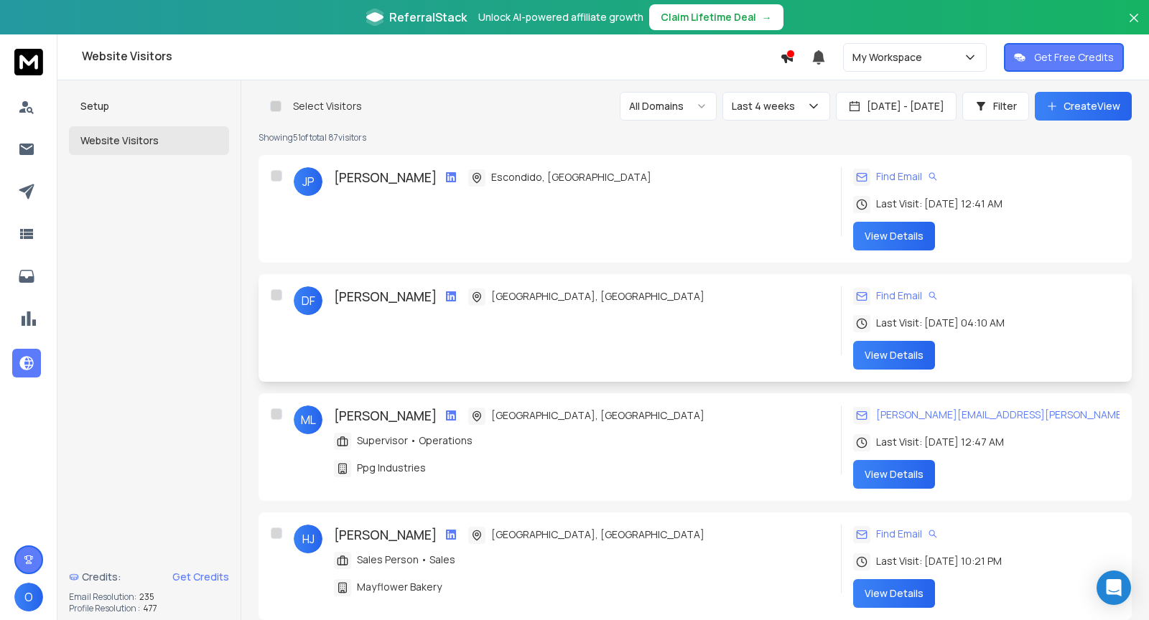
click at [679, 276] on div "DF [PERSON_NAME] [GEOGRAPHIC_DATA], [GEOGRAPHIC_DATA] Find Email Last Visit: [D…" at bounding box center [695, 328] width 873 height 108
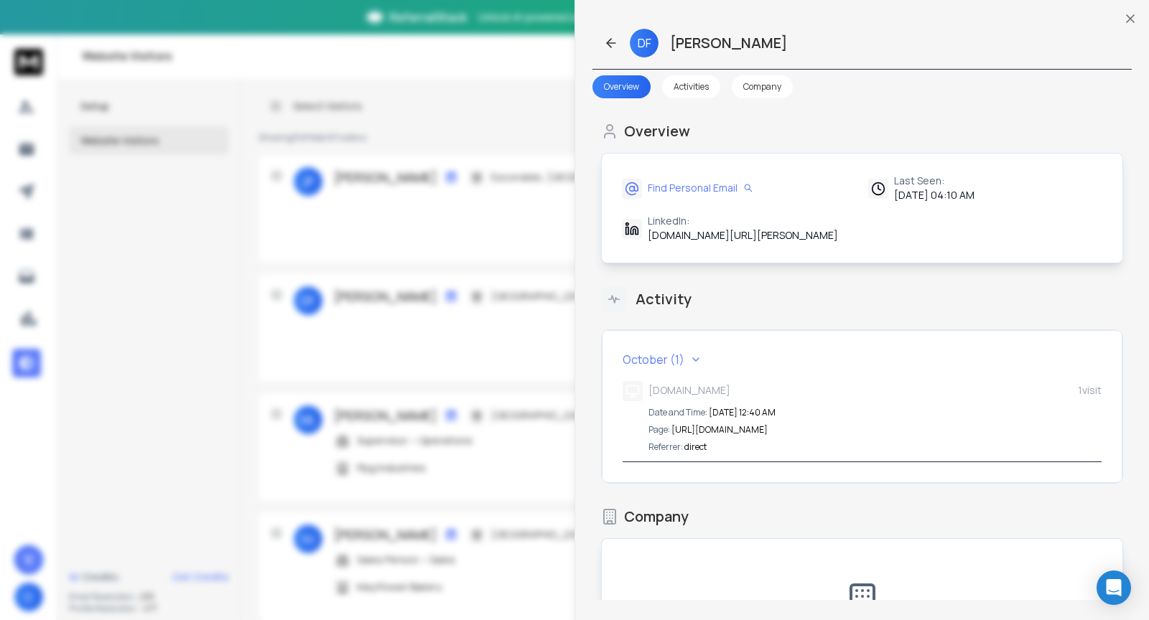
click at [681, 83] on button "Activities" at bounding box center [691, 86] width 58 height 23
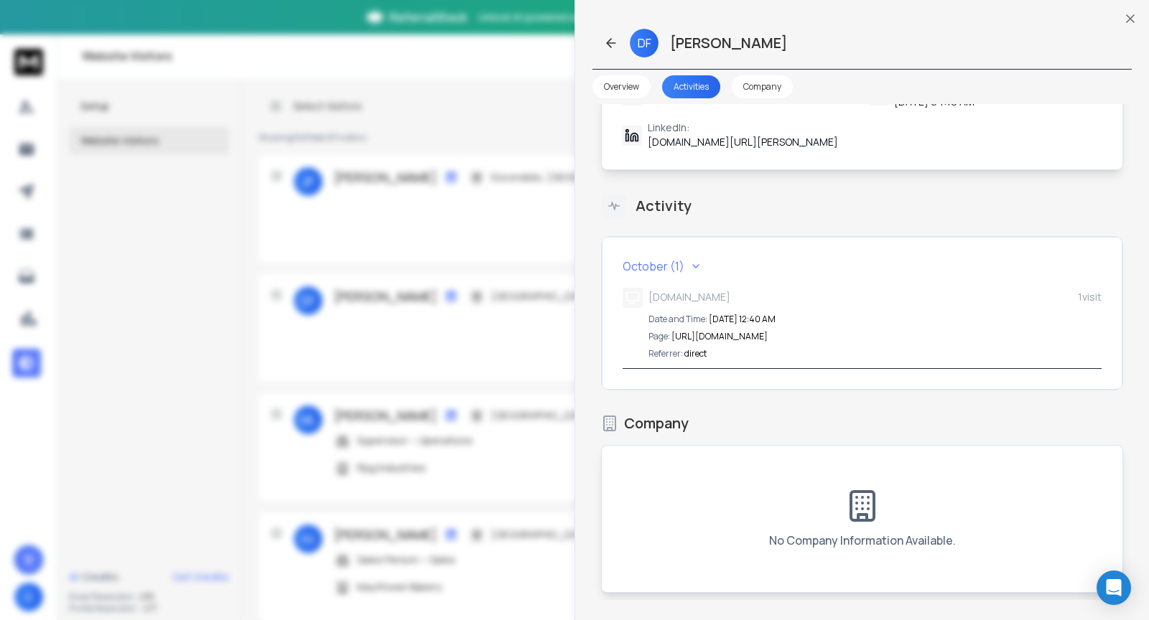
scroll to position [100, 0]
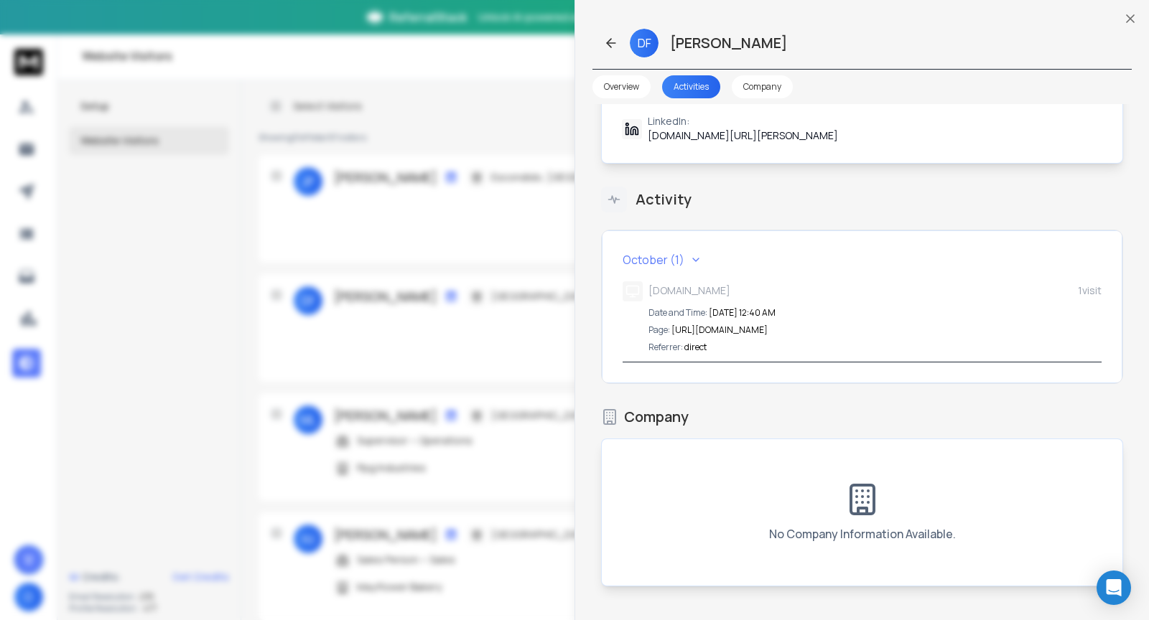
click at [503, 203] on div at bounding box center [574, 310] width 1149 height 620
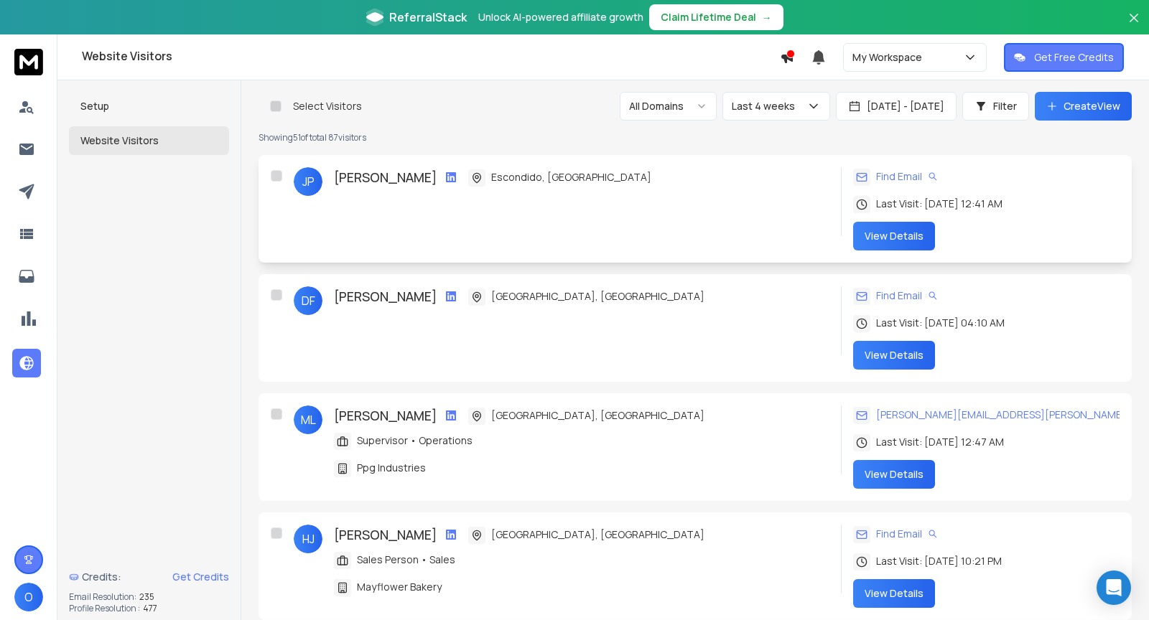
click at [527, 215] on div "JP [PERSON_NAME] Escondido, [GEOGRAPHIC_DATA] Find Email Last Visit: [DATE] 12:…" at bounding box center [707, 208] width 826 height 83
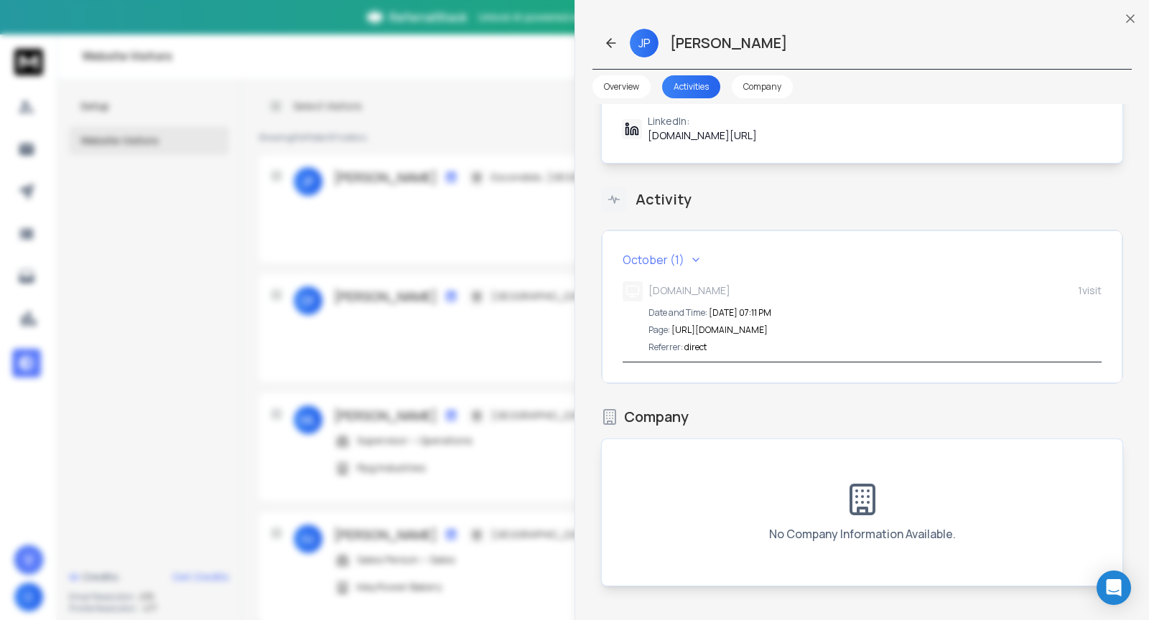
scroll to position [0, 0]
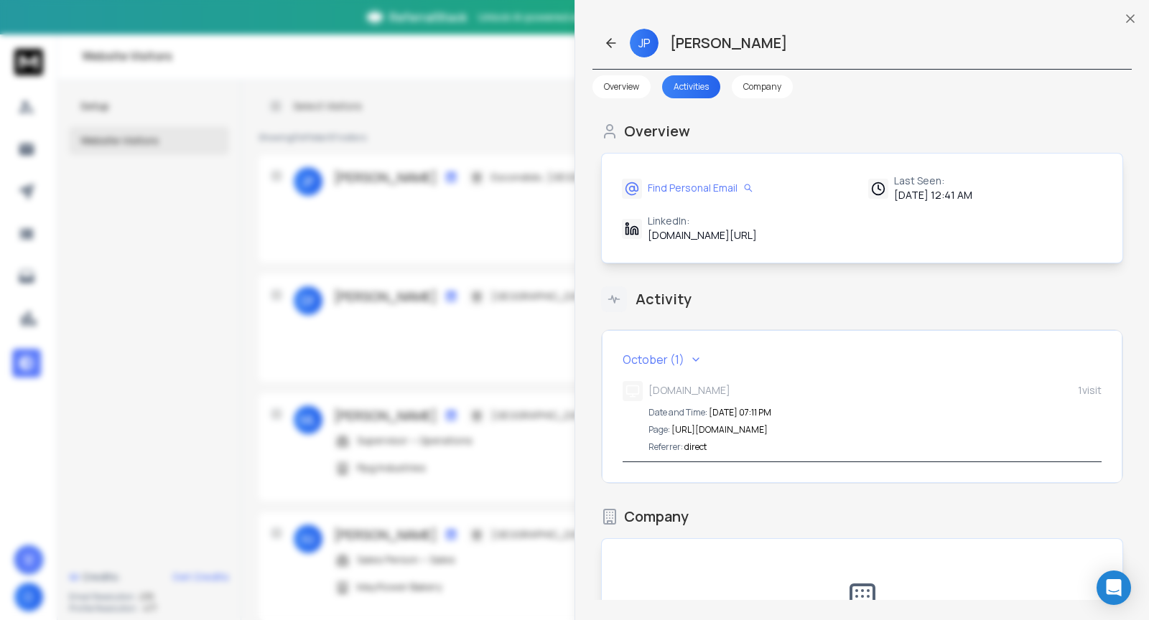
click at [453, 262] on div at bounding box center [574, 310] width 1149 height 620
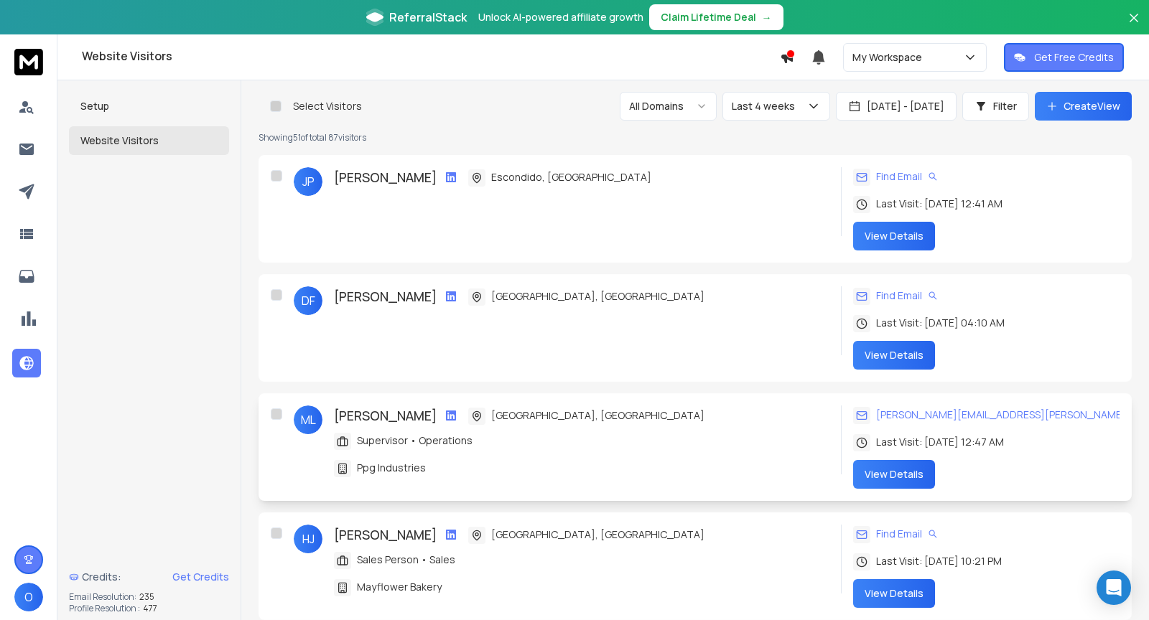
click at [551, 437] on div "[PERSON_NAME], [GEOGRAPHIC_DATA] Supervisor • Operations Ppg Industries" at bounding box center [581, 442] width 495 height 72
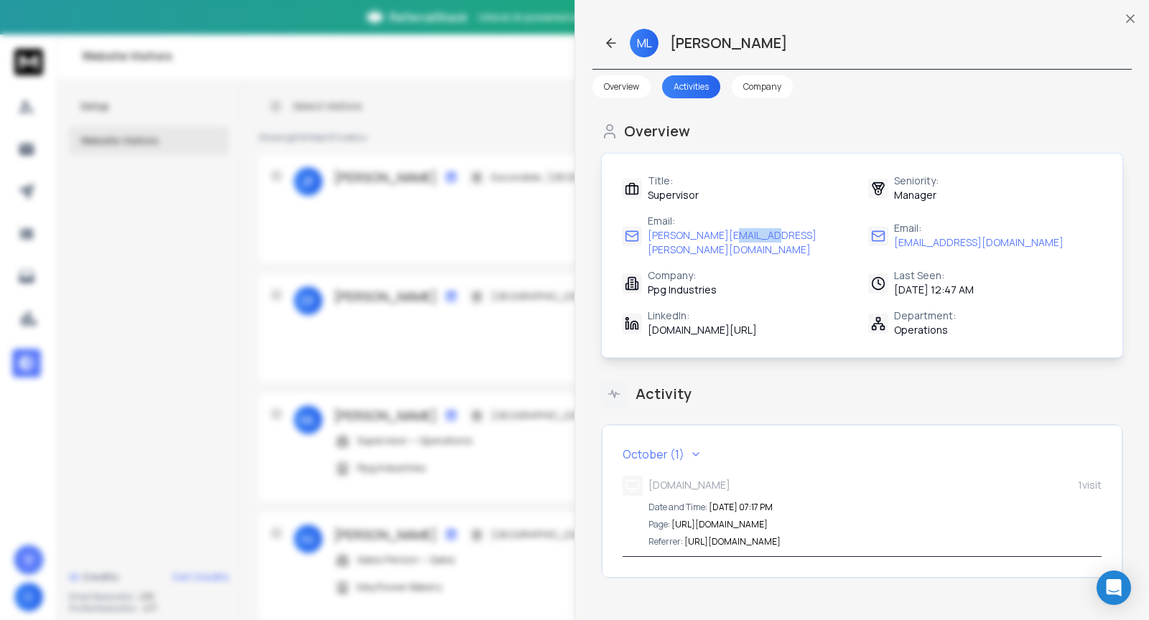
drag, startPoint x: 783, startPoint y: 240, endPoint x: 725, endPoint y: 241, distance: 58.2
click at [725, 241] on div "Email : [PERSON_NAME][EMAIL_ADDRESS][PERSON_NAME][DOMAIN_NAME]" at bounding box center [739, 235] width 235 height 43
copy span "[DOMAIN_NAME]"
click at [502, 306] on div at bounding box center [574, 310] width 1149 height 620
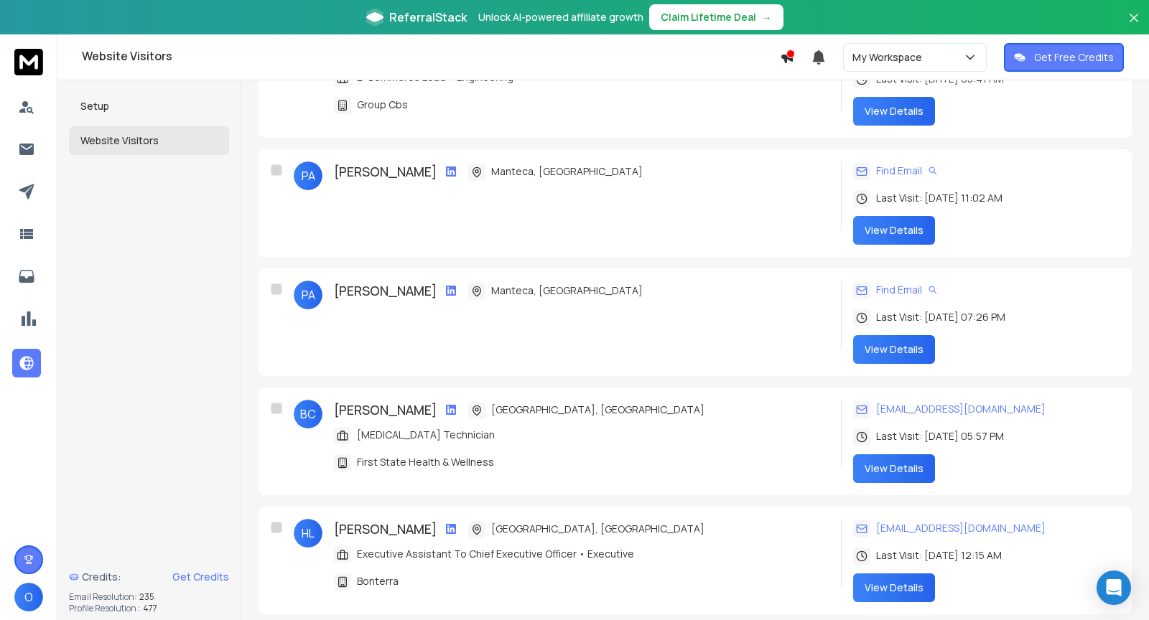
scroll to position [606, 0]
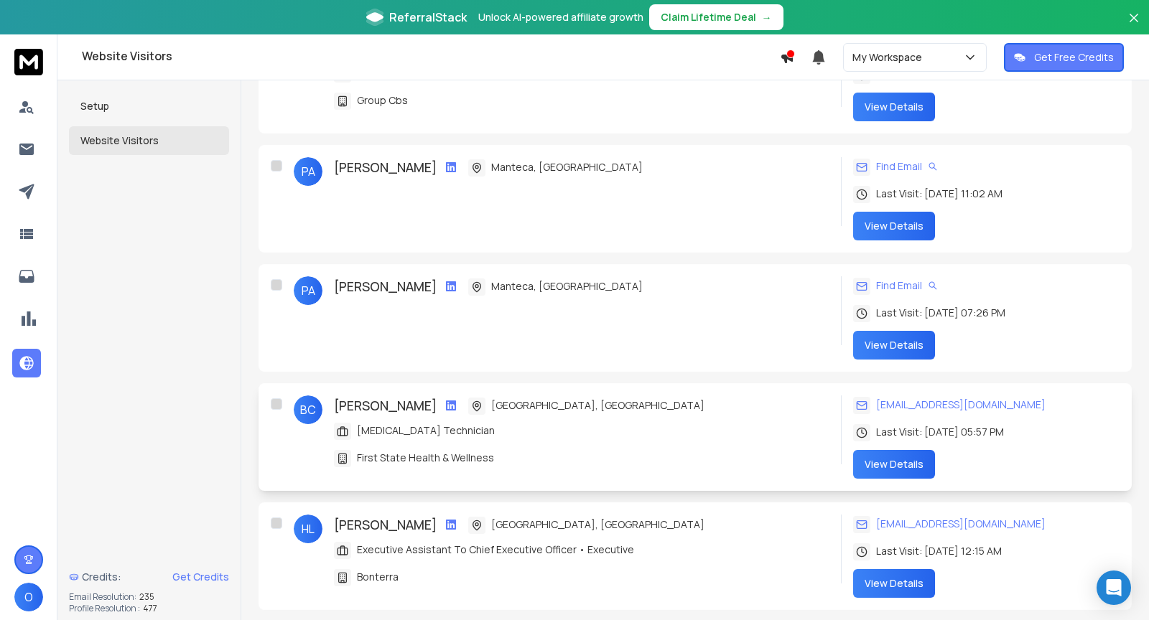
click at [743, 429] on div "[PERSON_NAME] [GEOGRAPHIC_DATA], DE [MEDICAL_DATA] Technician First State Healt…" at bounding box center [581, 432] width 495 height 72
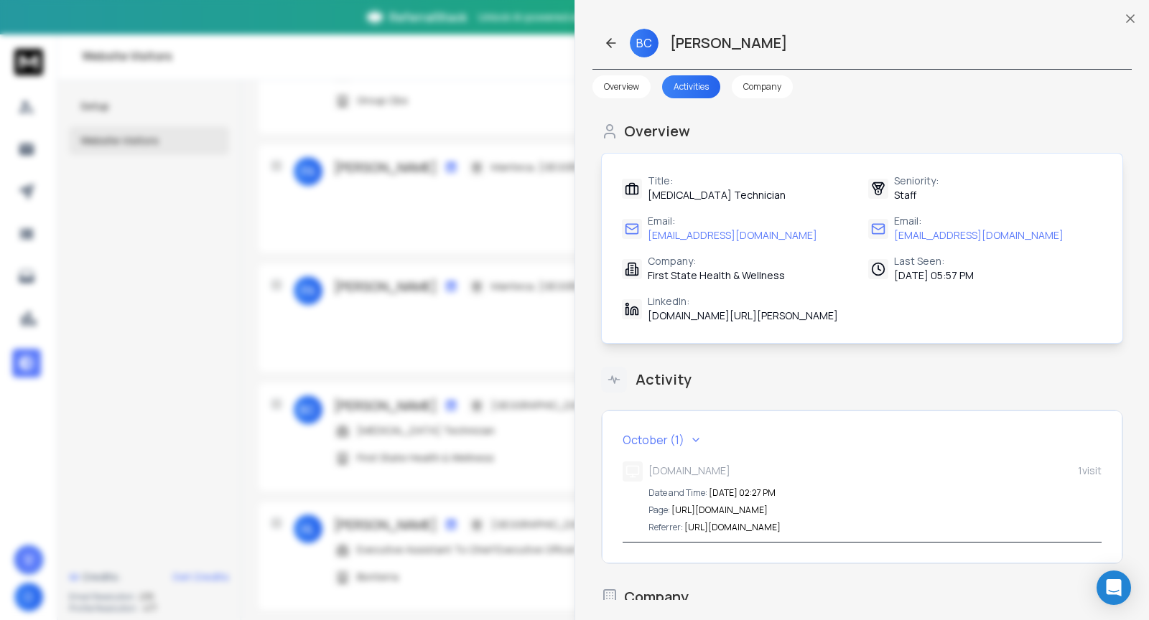
click at [317, 438] on div at bounding box center [574, 310] width 1149 height 620
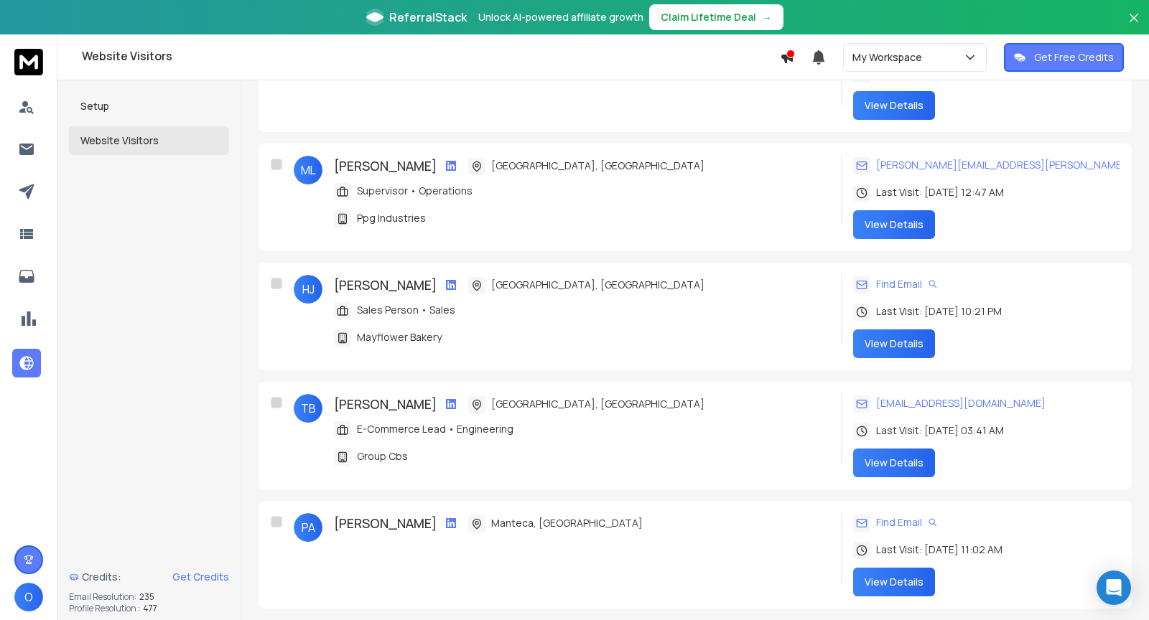
scroll to position [0, 0]
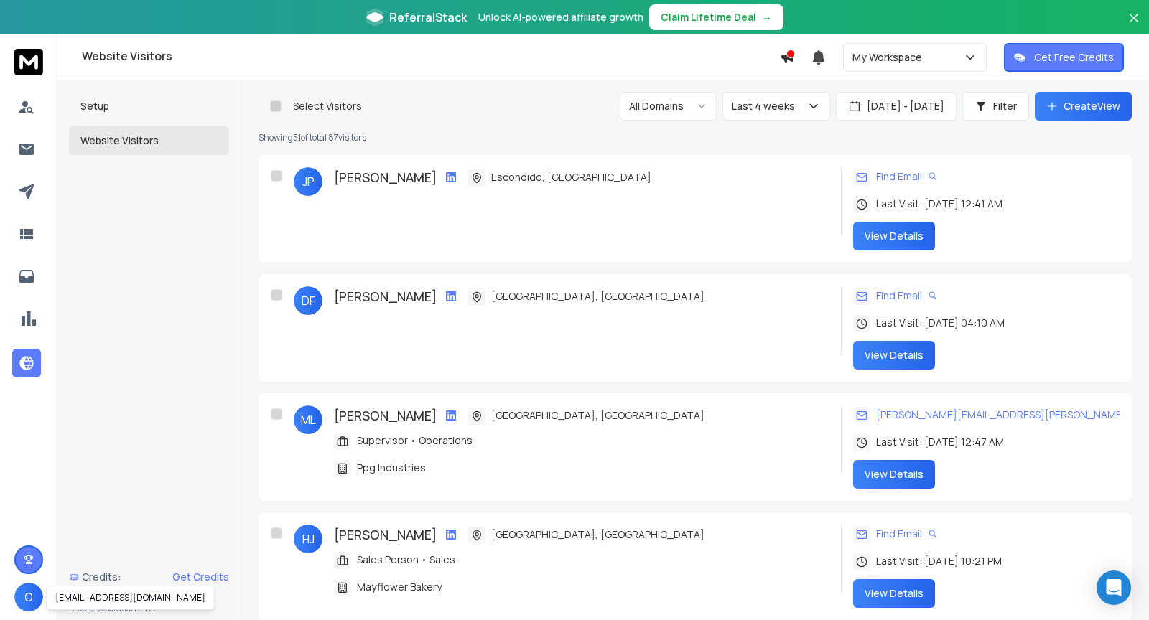
click at [29, 604] on span "O" at bounding box center [28, 597] width 29 height 29
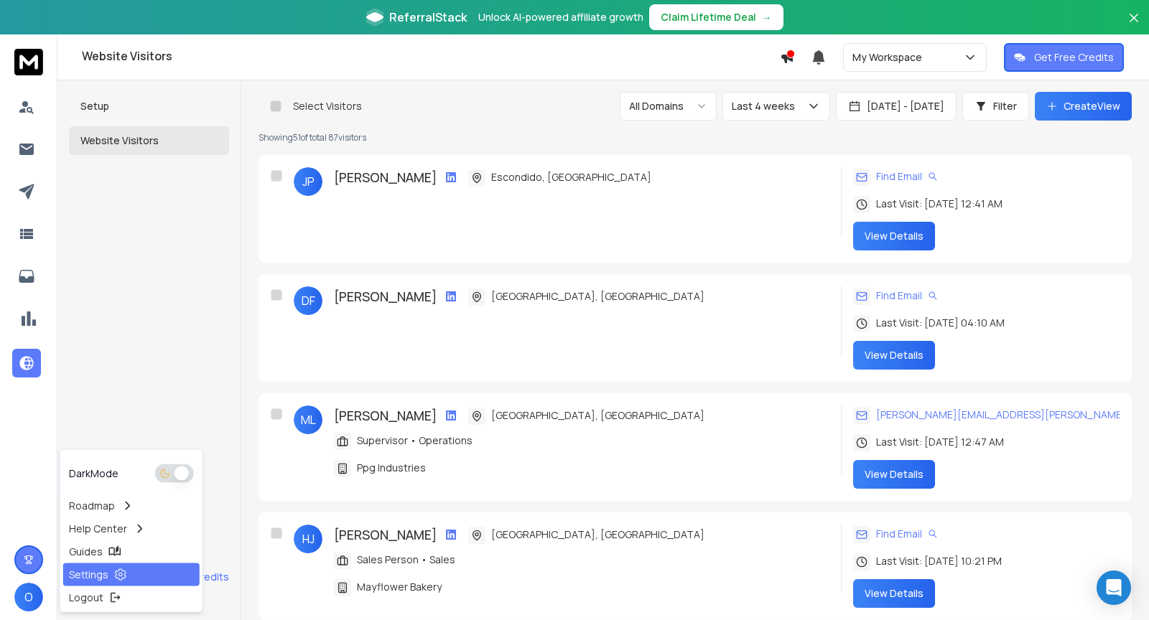
click at [98, 576] on p "Settings" at bounding box center [88, 575] width 39 height 14
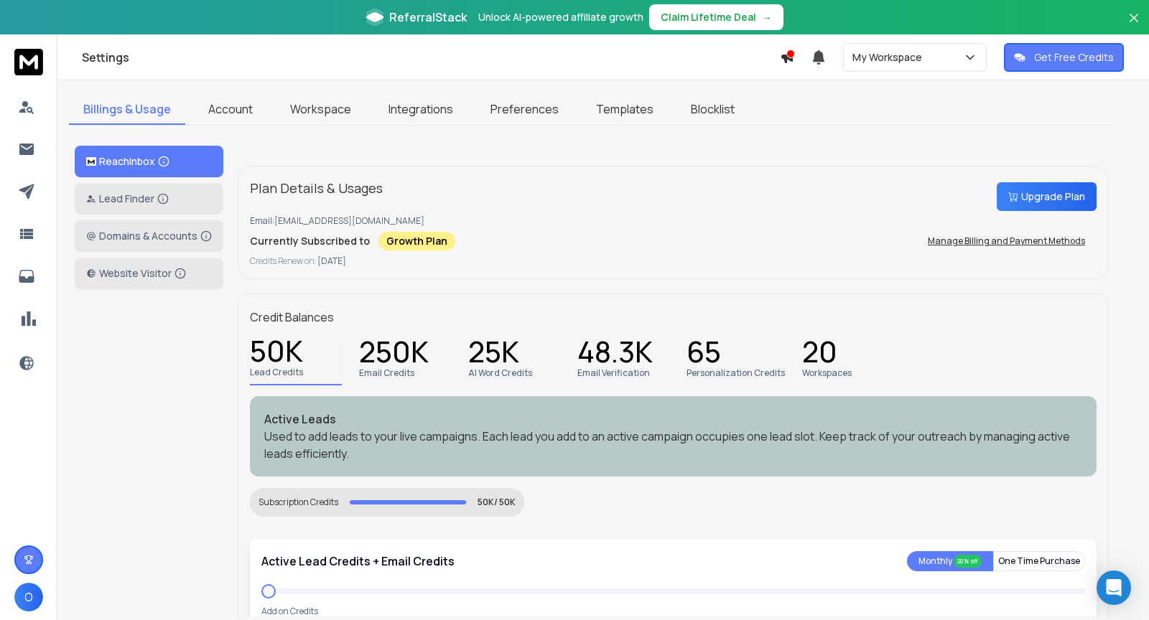
click at [954, 238] on p "Manage Billing and Payment Methods" at bounding box center [1006, 241] width 157 height 11
